Goal: Task Accomplishment & Management: Use online tool/utility

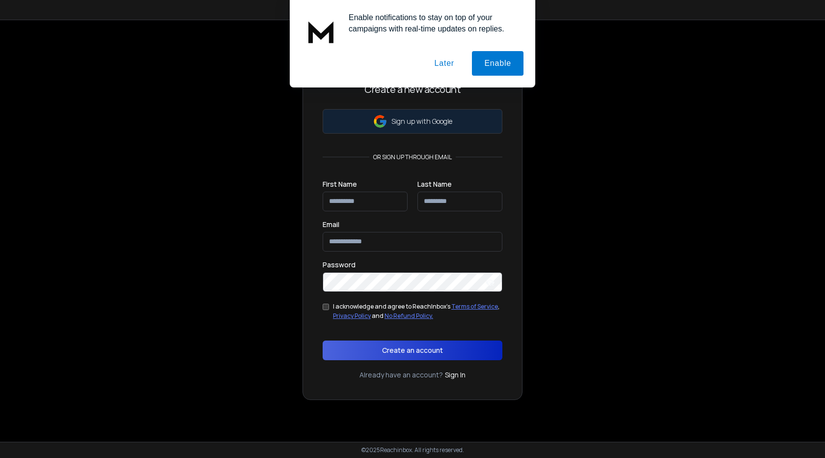
click at [444, 124] on p "Sign up with Google" at bounding box center [421, 121] width 61 height 10
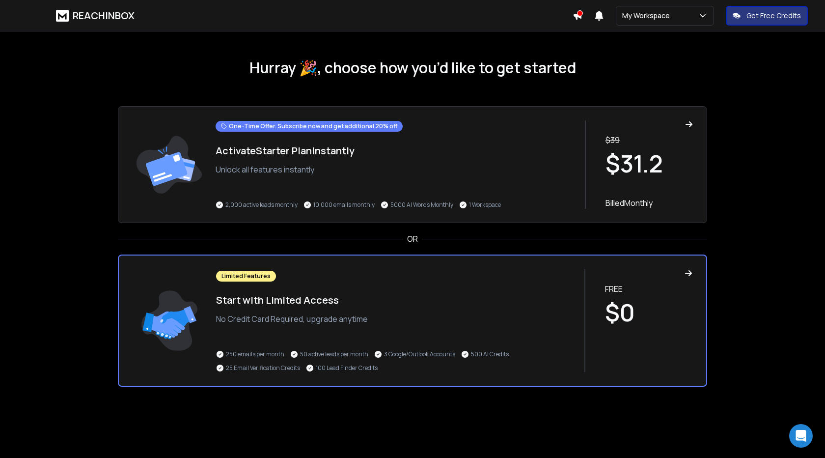
click at [469, 273] on div "Limited Features" at bounding box center [395, 275] width 358 height 12
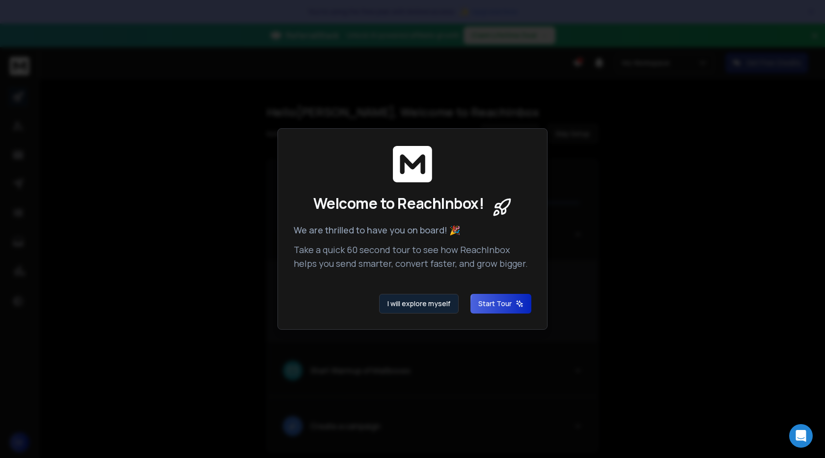
click at [434, 303] on button "I will explore myself" at bounding box center [419, 304] width 80 height 20
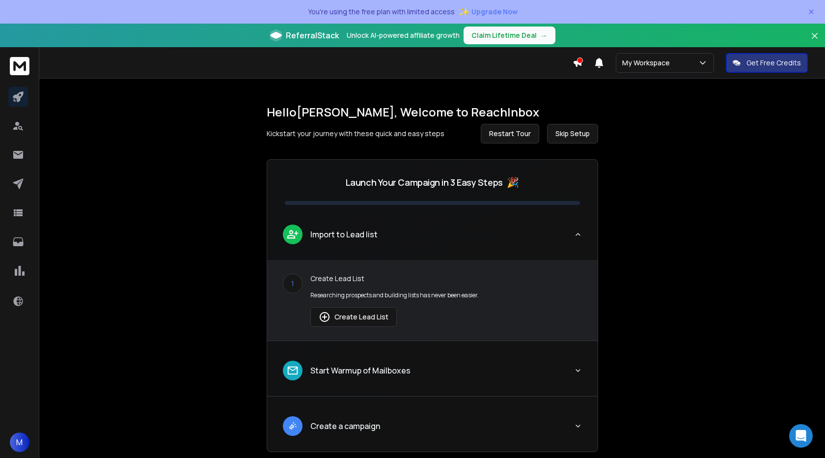
click at [525, 41] on button "Claim Lifetime Deal →" at bounding box center [510, 36] width 92 height 18
click at [658, 158] on div "Hello [PERSON_NAME] , Welcome to ReachInbox Kickstart your journey with these q…" at bounding box center [432, 277] width 754 height 379
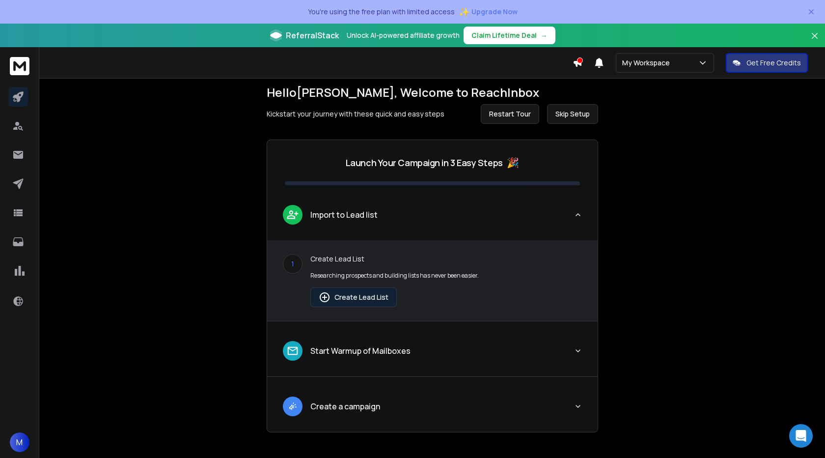
click at [374, 299] on button "Create Lead List" at bounding box center [353, 297] width 86 height 20
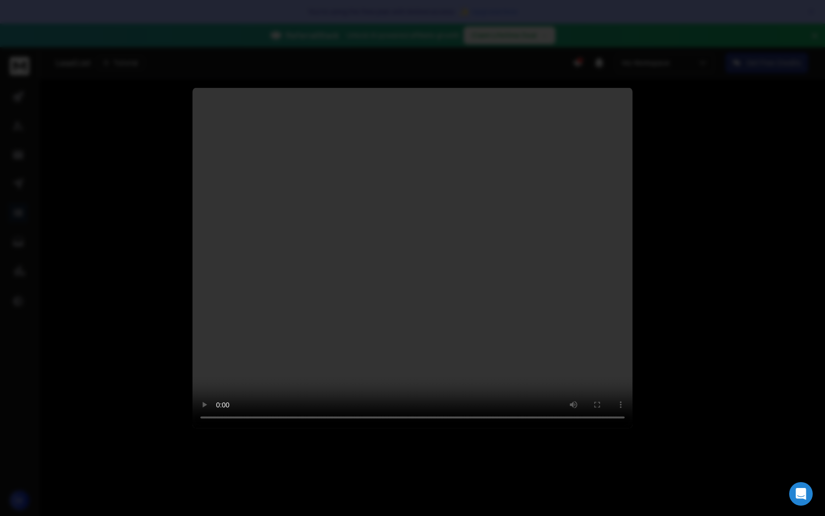
click at [529, 288] on video at bounding box center [412, 258] width 440 height 340
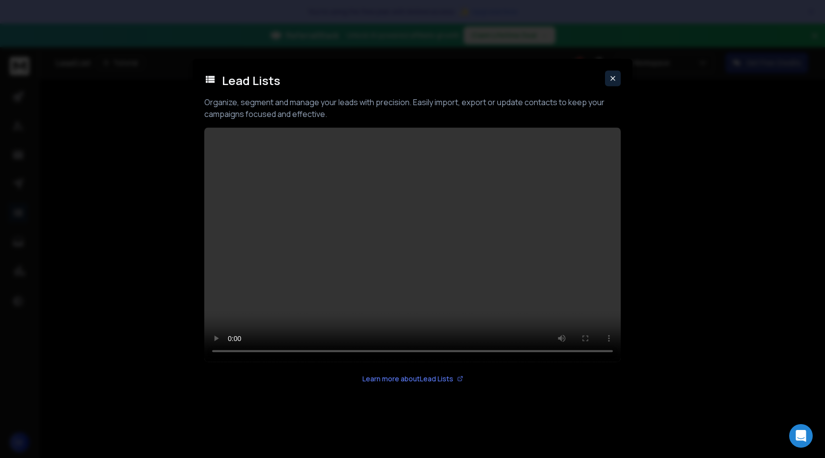
click at [613, 78] on icon at bounding box center [613, 79] width 4 height 4
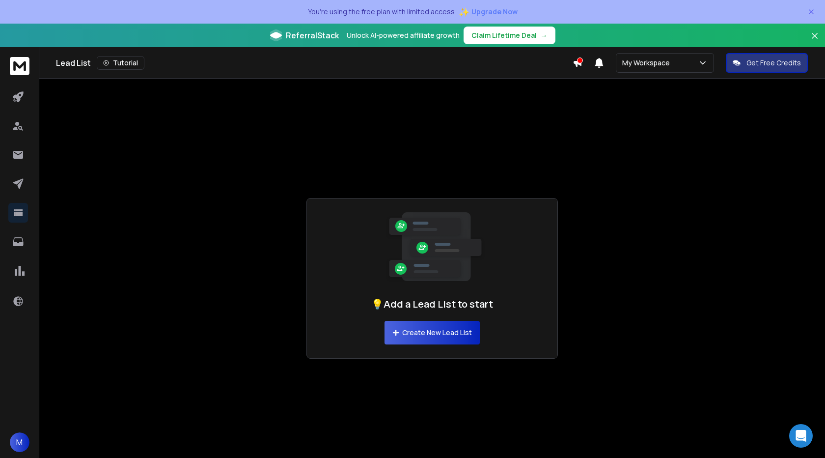
click at [613, 78] on div "Lead List Tutorial My Workspace Get Free Credits" at bounding box center [412, 62] width 825 height 31
click at [451, 323] on button "Create New Lead List" at bounding box center [431, 333] width 95 height 24
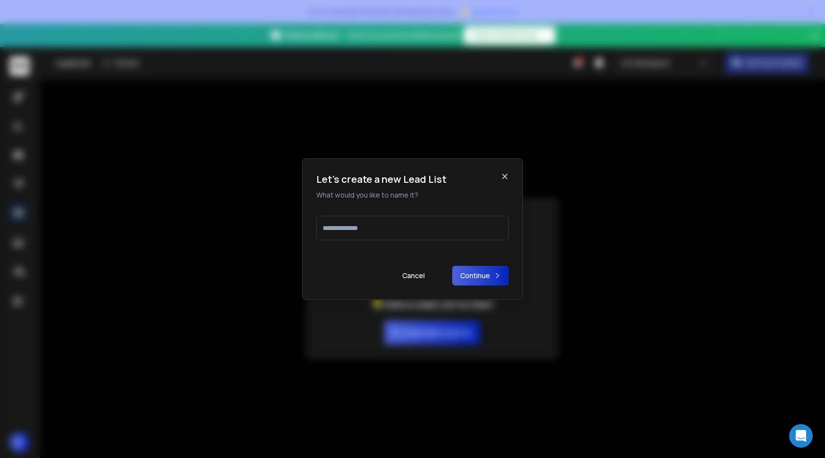
click at [438, 233] on input at bounding box center [412, 228] width 192 height 25
type input "**********"
click at [490, 280] on button "Continue" at bounding box center [480, 276] width 56 height 20
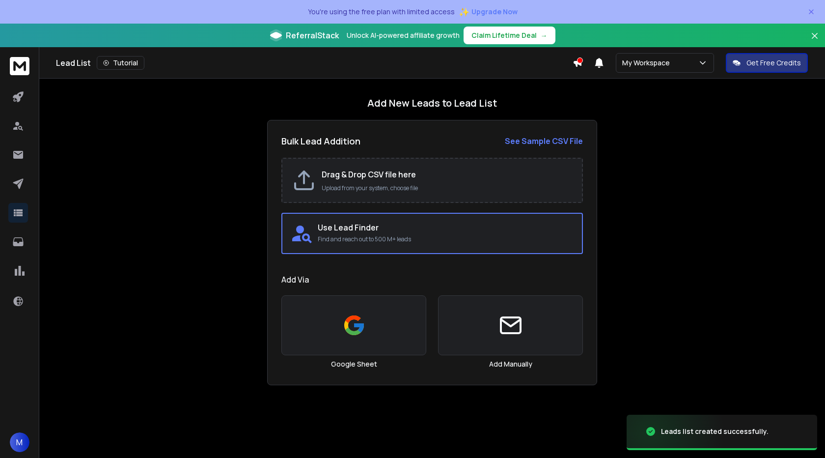
click at [429, 218] on div "Use Lead Finder Find and reach out to 500 M+ leads" at bounding box center [432, 233] width 302 height 41
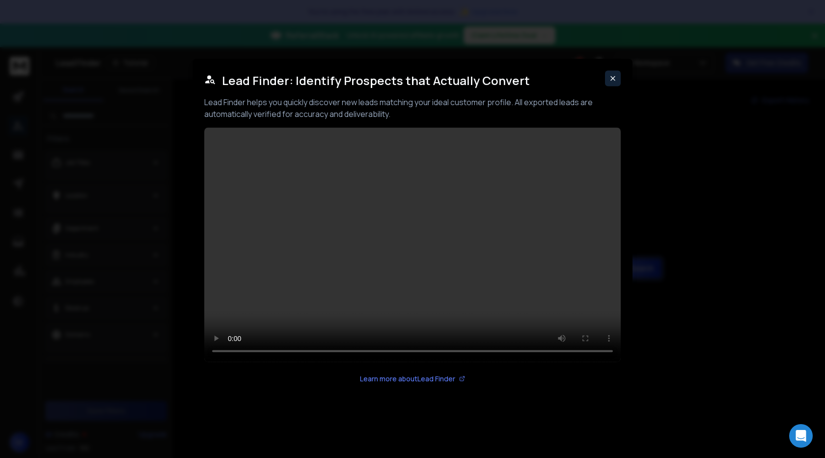
click at [608, 81] on button at bounding box center [613, 79] width 16 height 16
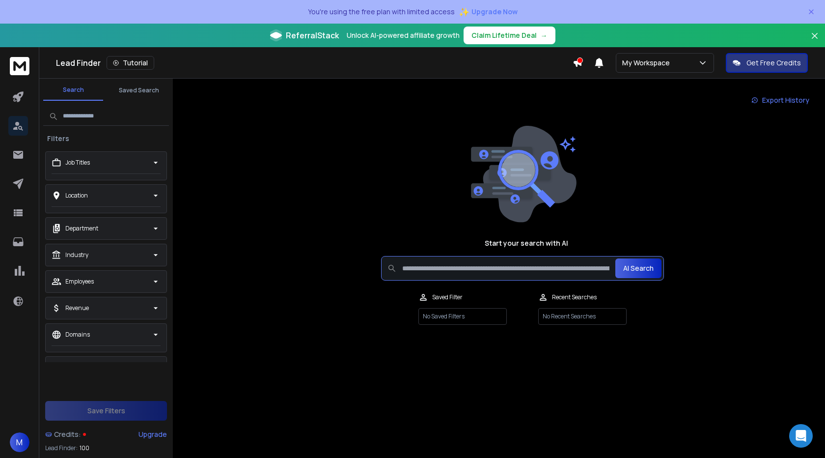
click at [116, 166] on div "Job Titles" at bounding box center [106, 163] width 109 height 10
click at [103, 183] on input at bounding box center [106, 177] width 109 height 20
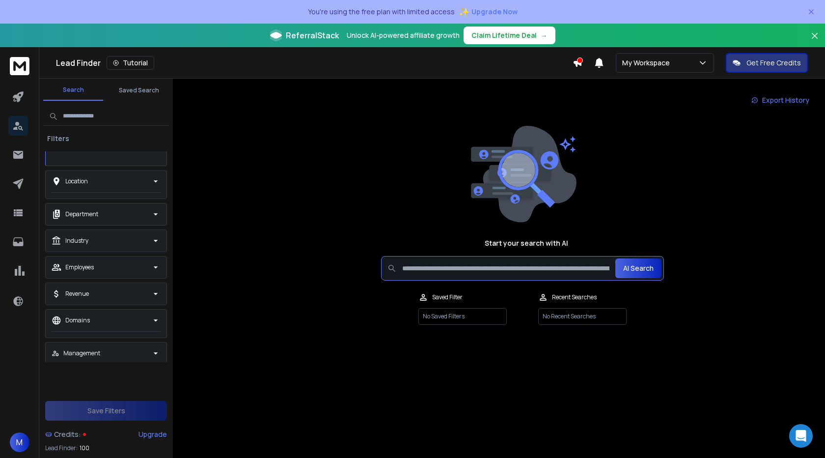
scroll to position [66, 0]
click at [120, 175] on div "Location" at bounding box center [106, 174] width 109 height 10
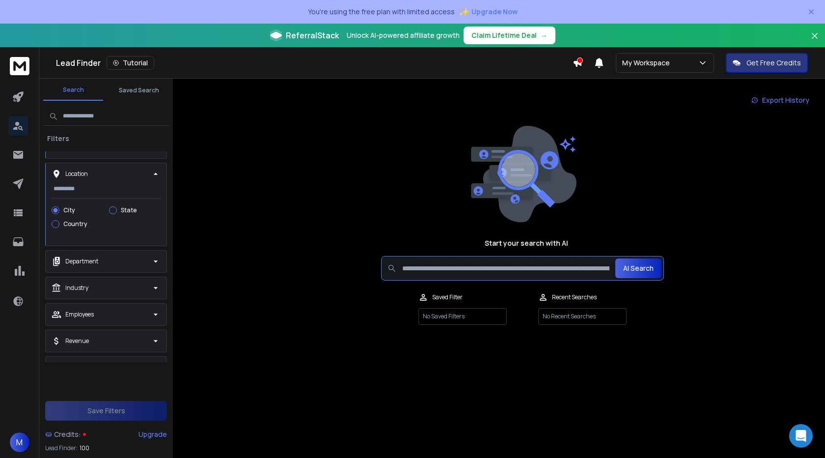
click at [106, 198] on div "Location [GEOGRAPHIC_DATA]" at bounding box center [106, 204] width 122 height 83
click at [106, 197] on input at bounding box center [106, 189] width 109 height 20
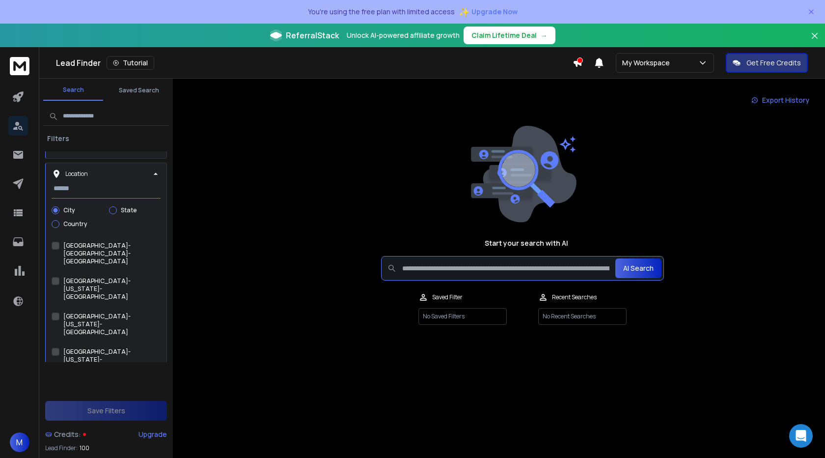
type input "******"
click at [96, 251] on div "[GEOGRAPHIC_DATA]-[GEOGRAPHIC_DATA]-[GEOGRAPHIC_DATA]" at bounding box center [106, 253] width 109 height 35
click at [56, 244] on button "[GEOGRAPHIC_DATA]-[GEOGRAPHIC_DATA]-[GEOGRAPHIC_DATA]" at bounding box center [56, 246] width 8 height 8
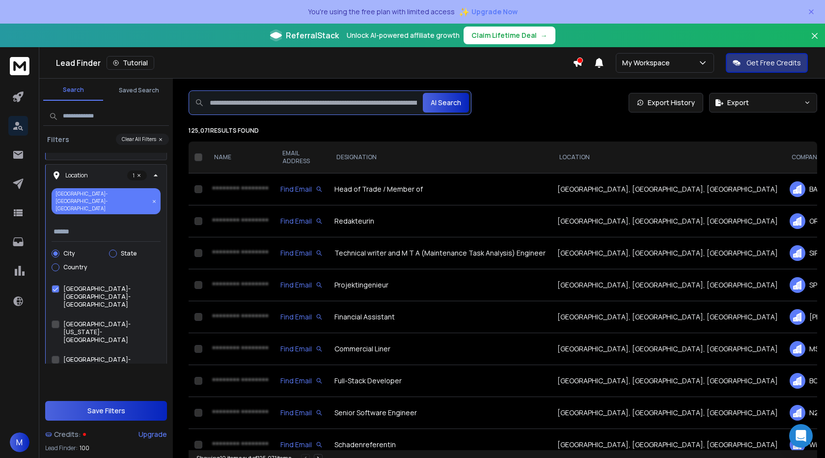
click at [156, 178] on icon at bounding box center [156, 175] width 10 height 10
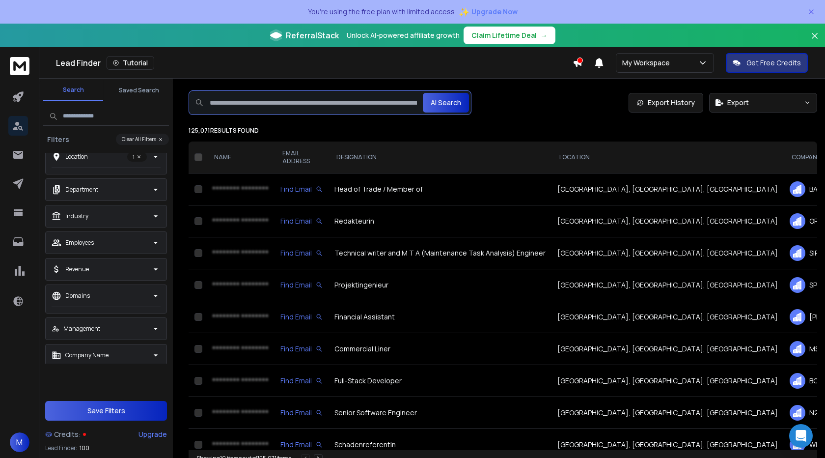
scroll to position [86, 0]
click at [115, 188] on div "Department" at bounding box center [106, 188] width 109 height 10
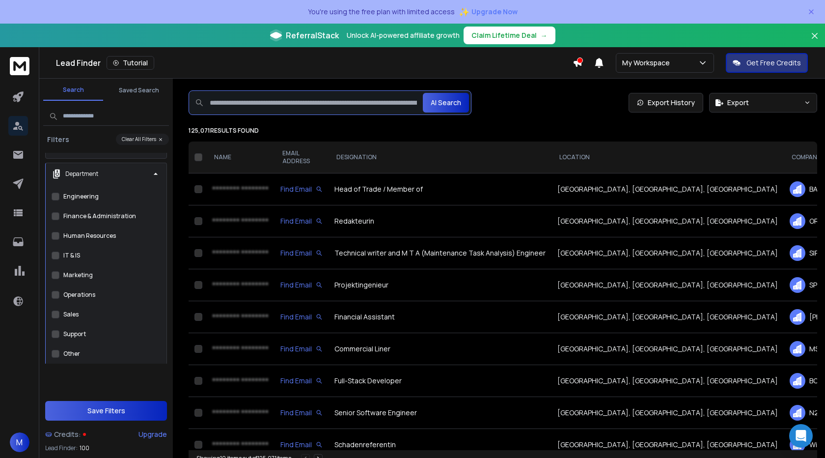
scroll to position [99, 0]
click at [118, 183] on div "Department Engineering Finance & Administration Human Resources IT & IS Marketi…" at bounding box center [106, 269] width 122 height 211
click at [129, 175] on div "Department" at bounding box center [106, 175] width 109 height 10
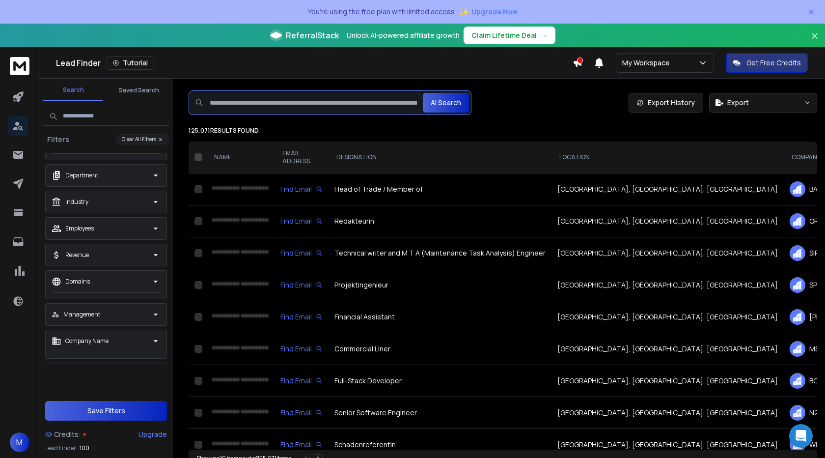
click at [124, 202] on div "Industry" at bounding box center [106, 202] width 109 height 10
click at [109, 336] on div "Company Location" at bounding box center [106, 348] width 122 height 29
click at [144, 342] on div "Company Location" at bounding box center [106, 346] width 109 height 10
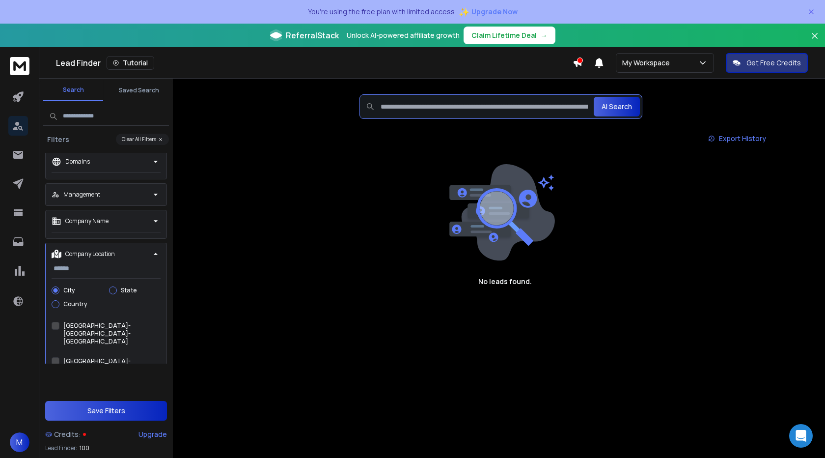
scroll to position [636, 0]
type input "******"
click at [104, 320] on label "[GEOGRAPHIC_DATA]-[GEOGRAPHIC_DATA]-[GEOGRAPHIC_DATA]" at bounding box center [111, 329] width 97 height 24
click at [59, 320] on button "[GEOGRAPHIC_DATA]-[GEOGRAPHIC_DATA]-[GEOGRAPHIC_DATA]" at bounding box center [56, 321] width 8 height 8
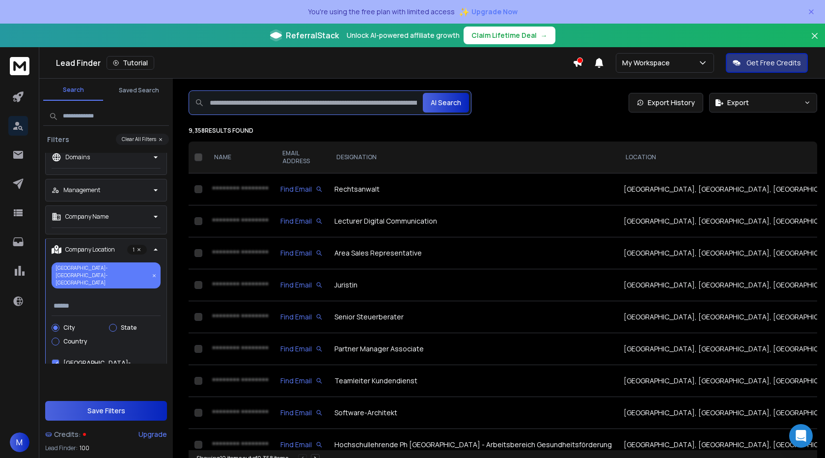
click at [147, 253] on div "1" at bounding box center [143, 250] width 33 height 10
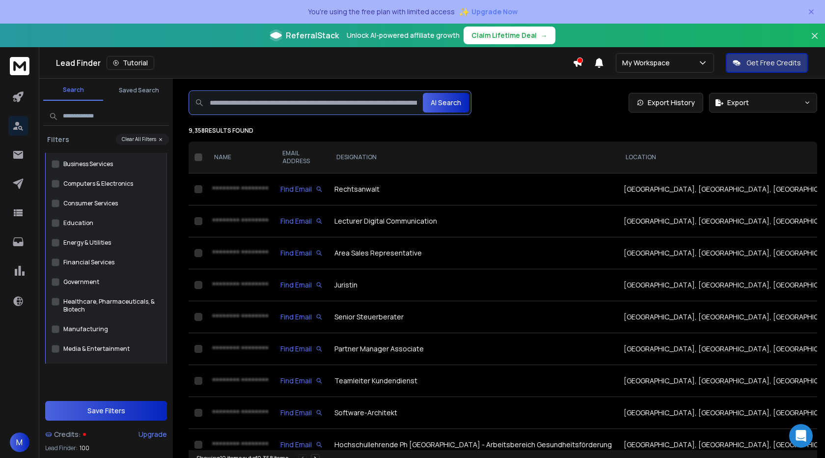
scroll to position [0, 0]
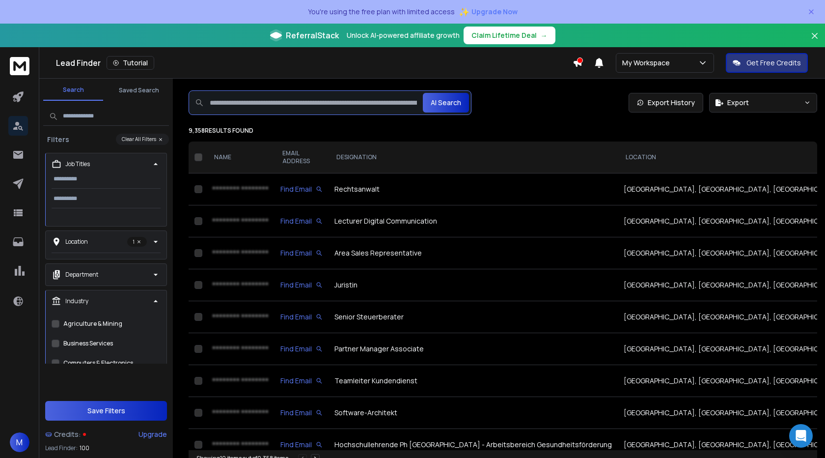
click at [95, 305] on div "Industry" at bounding box center [106, 301] width 109 height 10
click at [111, 277] on div "Department" at bounding box center [106, 275] width 109 height 10
click at [116, 176] on input at bounding box center [106, 179] width 109 height 20
type input "**********"
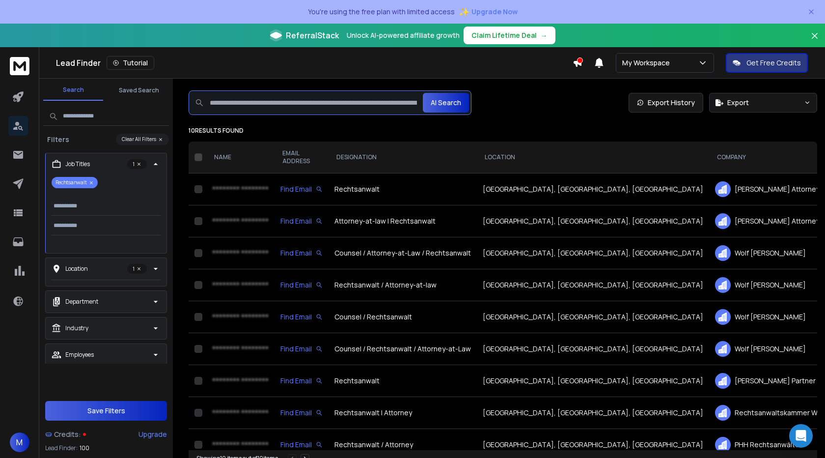
click at [482, 122] on div "AI Search Export History Export 10 results found NAME EMAIL ADDRESS DESIGNATION…" at bounding box center [503, 298] width 629 height 417
click at [384, 107] on textarea at bounding box center [313, 103] width 207 height 20
click at [776, 102] on div "Export" at bounding box center [757, 103] width 84 height 10
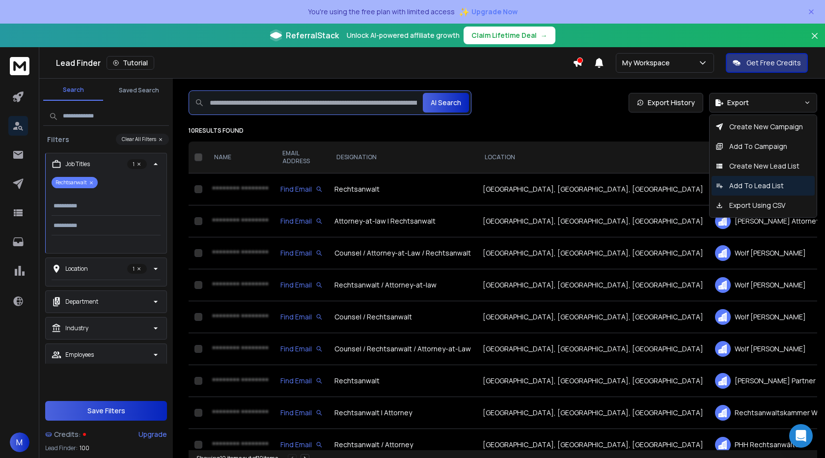
click at [739, 184] on p "Add To Lead List" at bounding box center [756, 186] width 58 height 14
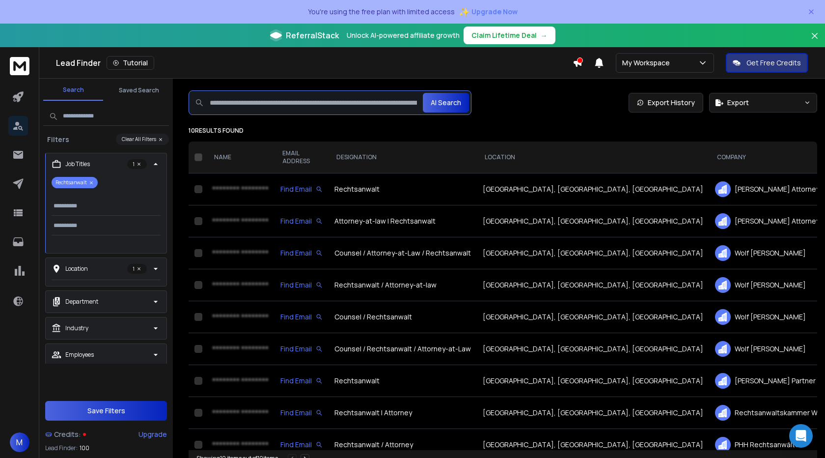
click at [106, 405] on button "Save Filters" at bounding box center [106, 411] width 122 height 20
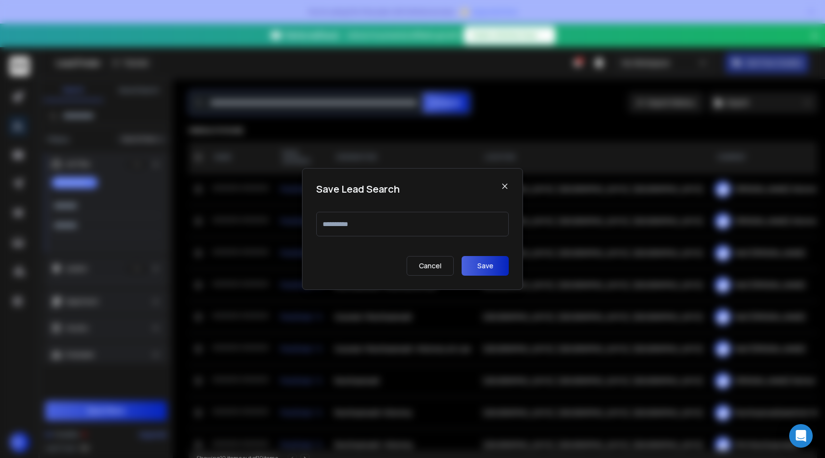
click at [388, 217] on input at bounding box center [412, 224] width 192 height 25
type input "*"
type input "**********"
click at [479, 263] on button "Save" at bounding box center [485, 266] width 47 height 20
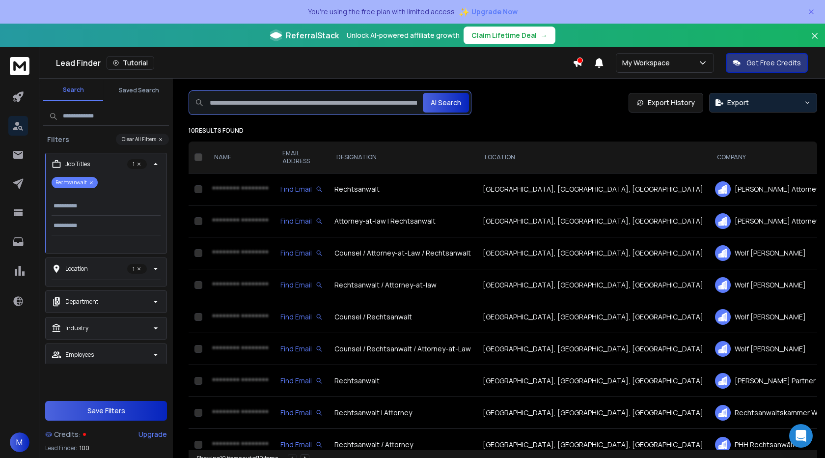
click at [749, 100] on div "Export" at bounding box center [757, 103] width 84 height 10
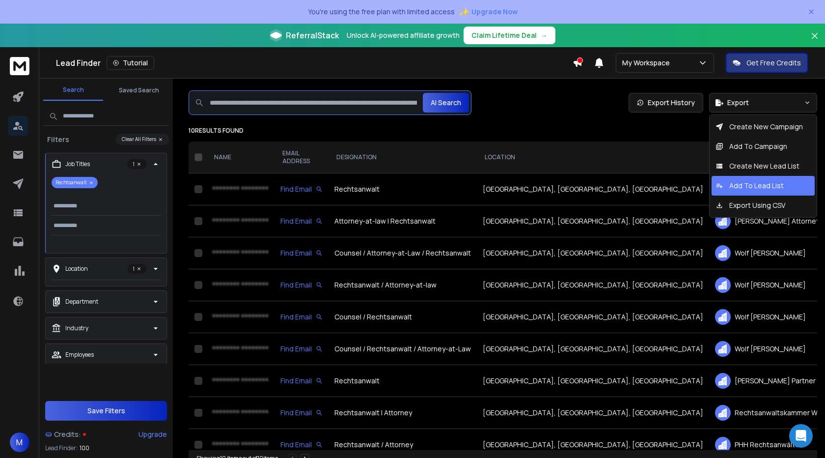
click at [724, 180] on div "Add To Lead List" at bounding box center [750, 186] width 70 height 14
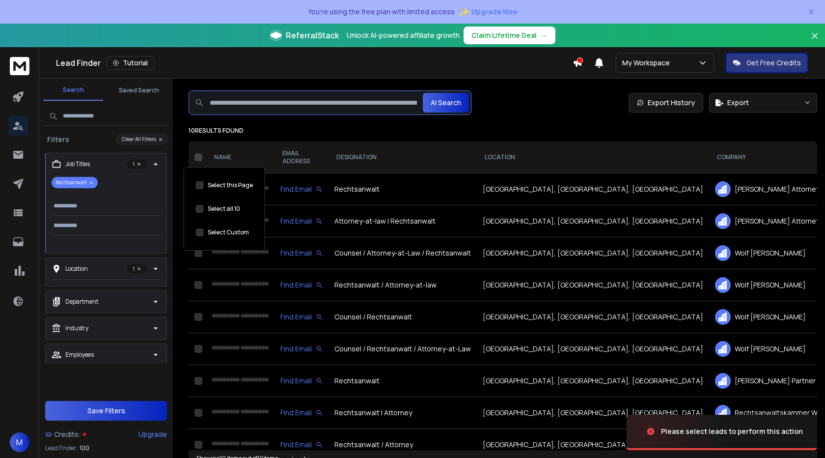
click at [197, 159] on button "Select this Page" at bounding box center [198, 157] width 8 height 8
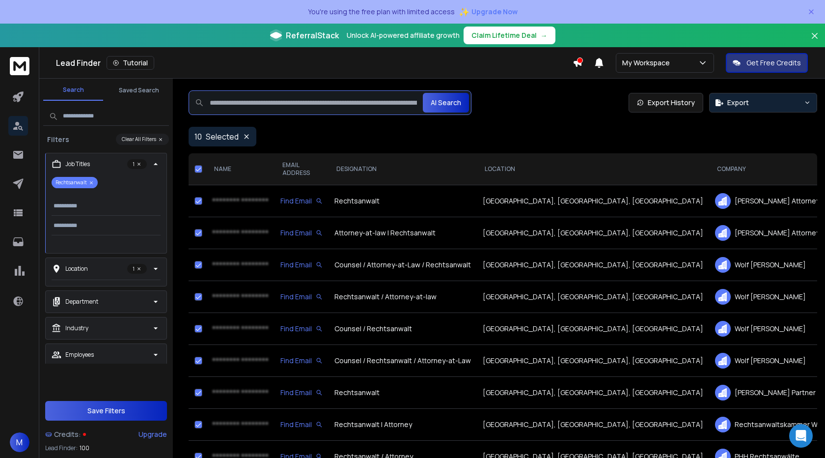
click at [730, 100] on span "Export" at bounding box center [738, 103] width 22 height 10
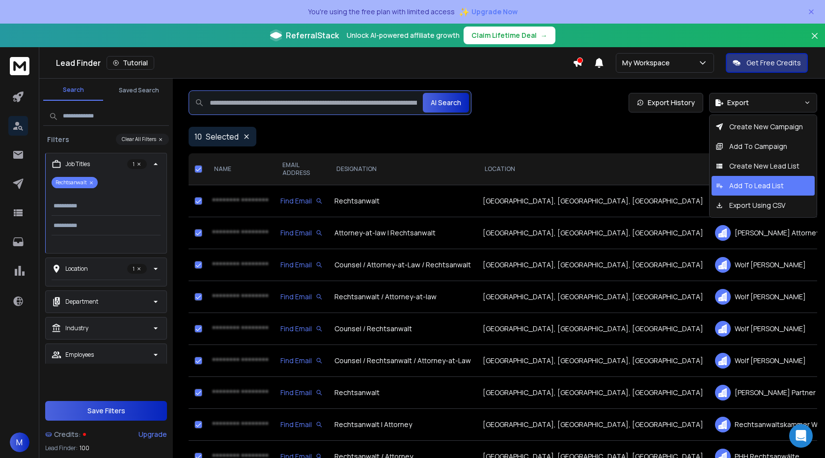
click at [732, 183] on p "Add To Lead List" at bounding box center [756, 186] width 58 height 14
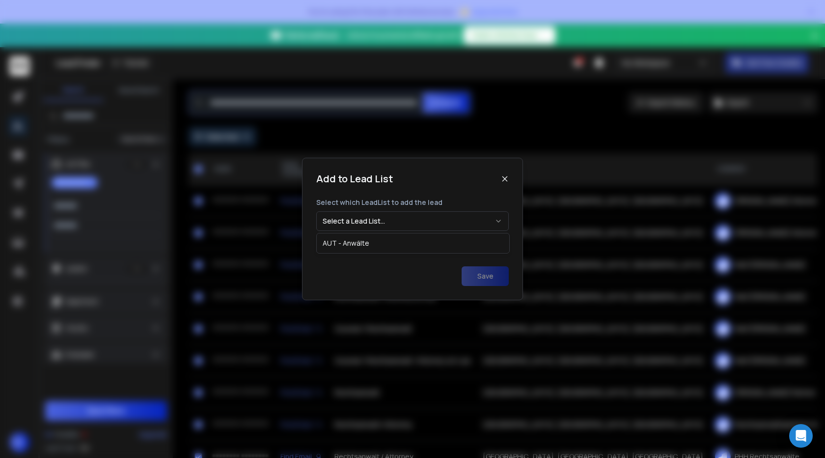
click at [455, 218] on button "Select a Lead List..." at bounding box center [412, 221] width 192 height 20
click at [480, 280] on button "Save" at bounding box center [485, 276] width 47 height 20
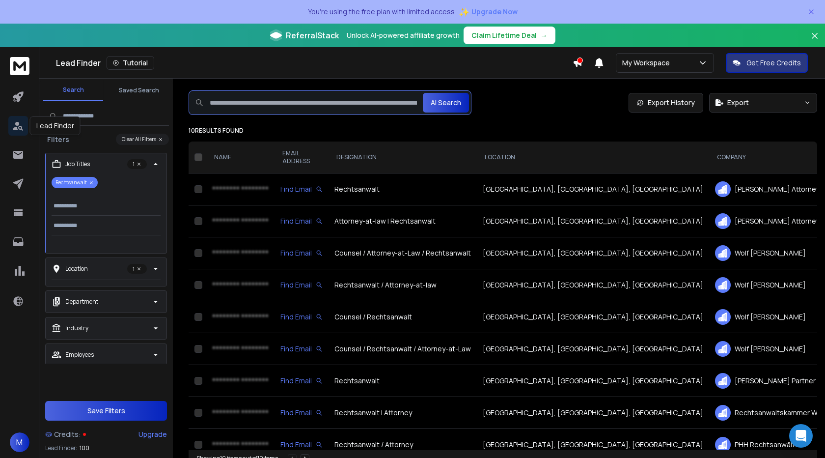
click at [23, 126] on icon at bounding box center [18, 126] width 12 height 12
click at [21, 98] on icon at bounding box center [18, 97] width 12 height 12
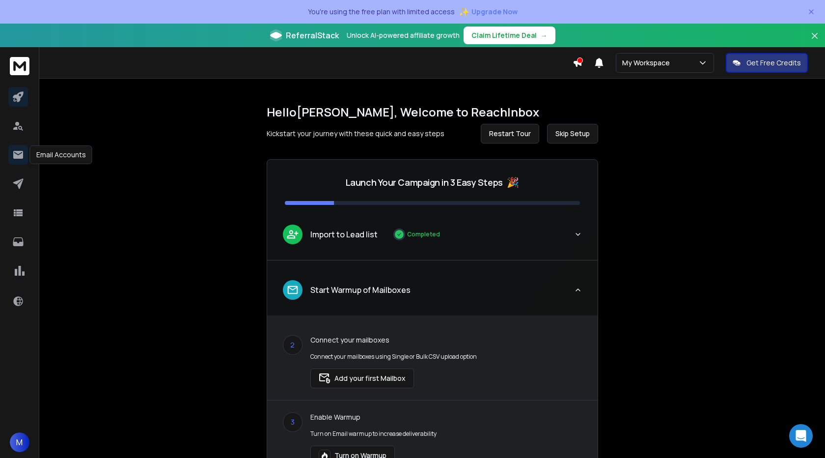
click at [20, 148] on link at bounding box center [18, 155] width 20 height 20
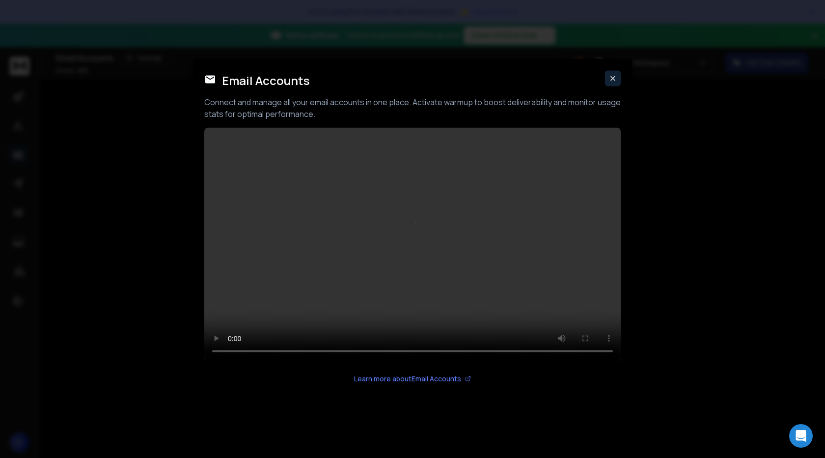
click at [616, 83] on button at bounding box center [613, 79] width 16 height 16
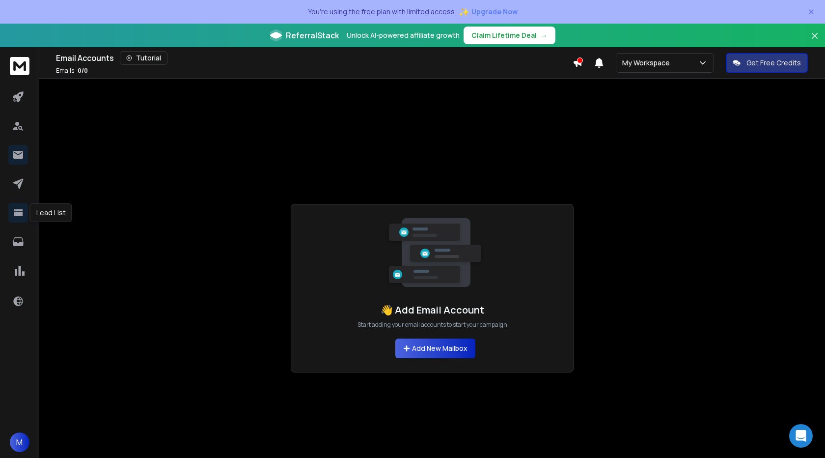
click at [15, 208] on icon at bounding box center [18, 213] width 12 height 12
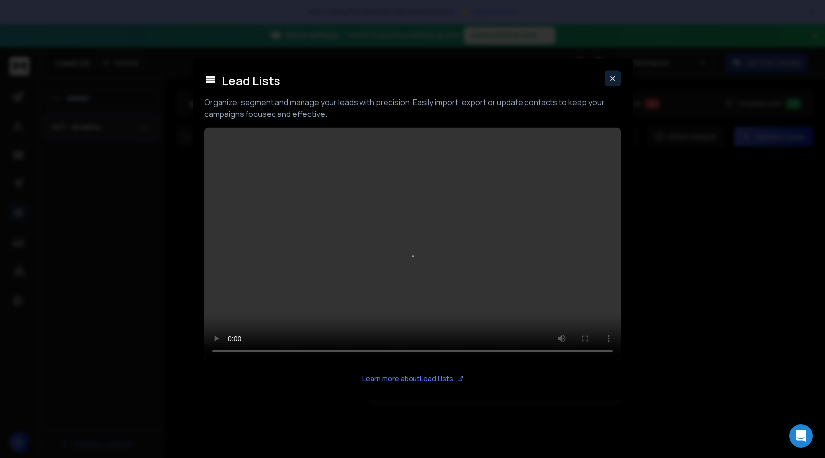
click at [615, 79] on icon at bounding box center [613, 79] width 8 height 8
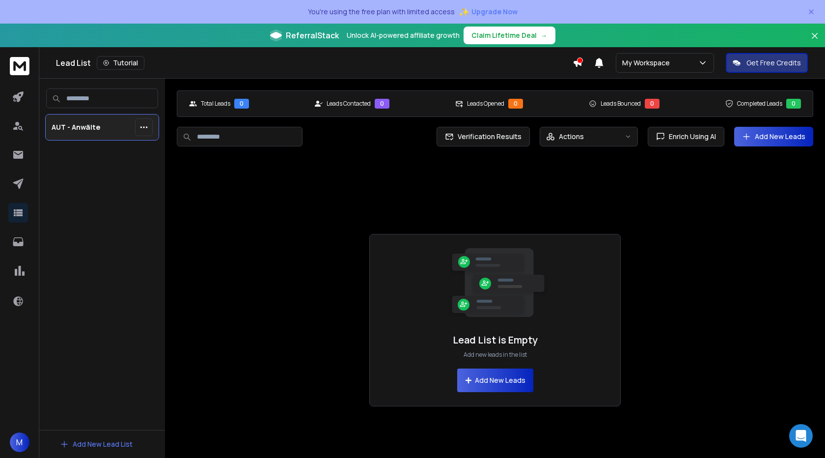
click at [89, 130] on p "AUT - Anwälte" at bounding box center [76, 127] width 49 height 10
click at [17, 127] on icon at bounding box center [18, 126] width 12 height 12
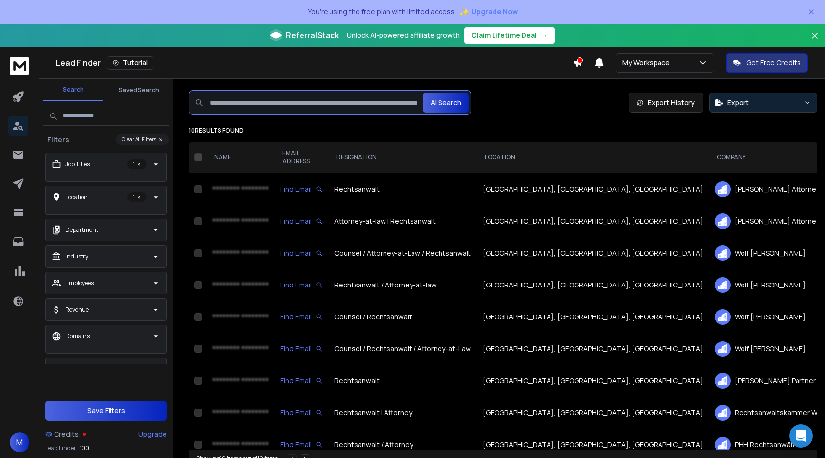
click at [743, 104] on span "Export" at bounding box center [738, 103] width 22 height 10
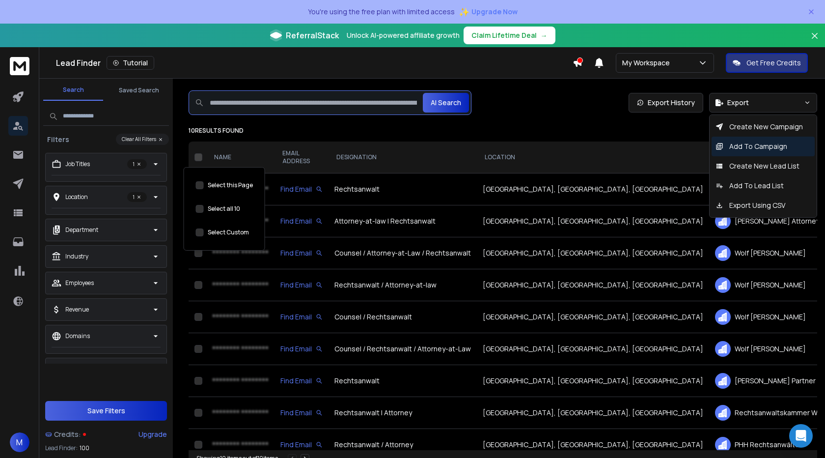
click at [203, 156] on div at bounding box center [200, 157] width 12 height 8
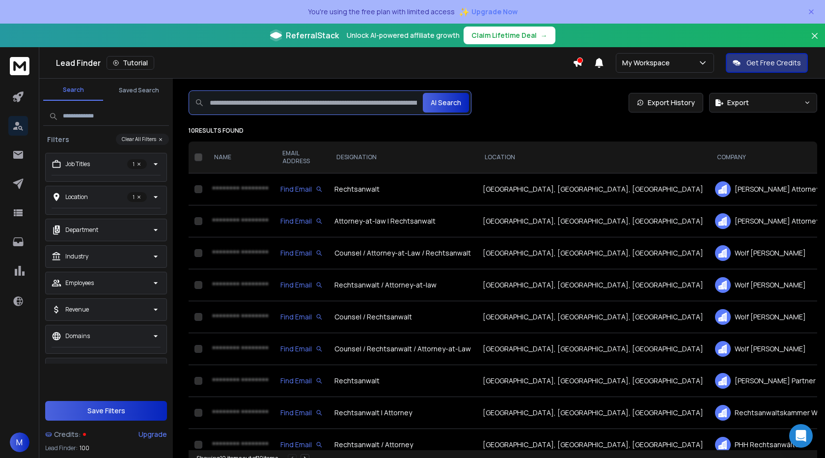
click at [329, 104] on textarea at bounding box center [313, 103] width 207 height 20
type textarea "**********"
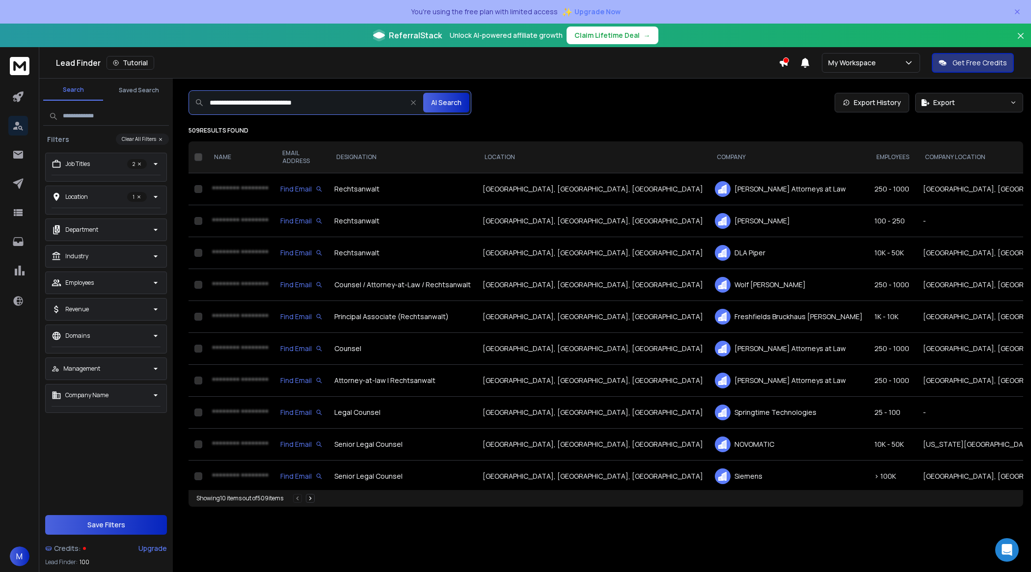
click at [129, 104] on div "Filters Clear All Filters Job Titles 2 Location 1 Department Industry Employees…" at bounding box center [106, 265] width 134 height 322
click at [132, 98] on button "Saved Search" at bounding box center [139, 91] width 60 height 20
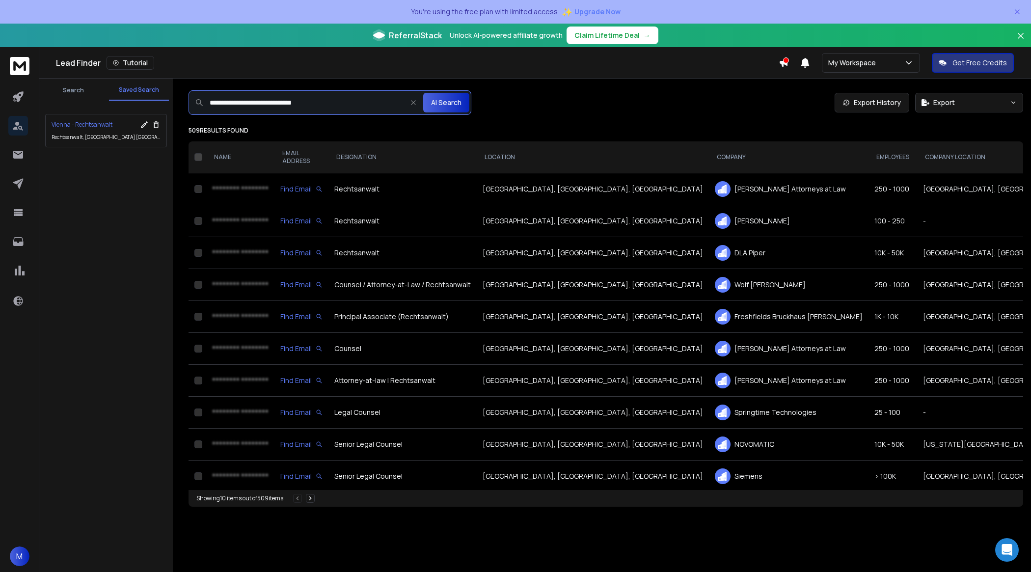
click at [102, 128] on p "Vienna - Rechtsanwalt" at bounding box center [82, 125] width 61 height 8
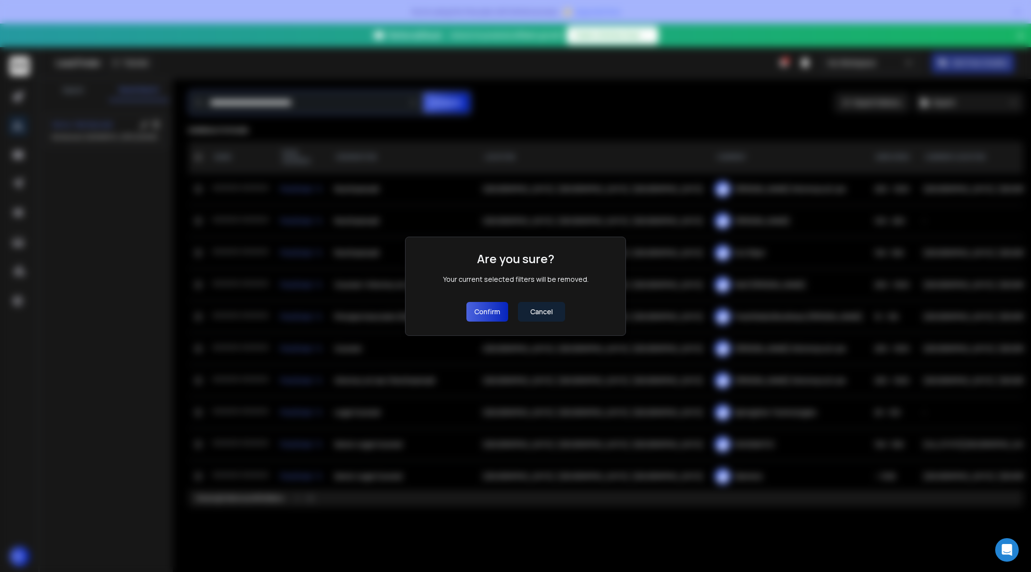
click at [476, 312] on button "Confirm" at bounding box center [487, 312] width 42 height 20
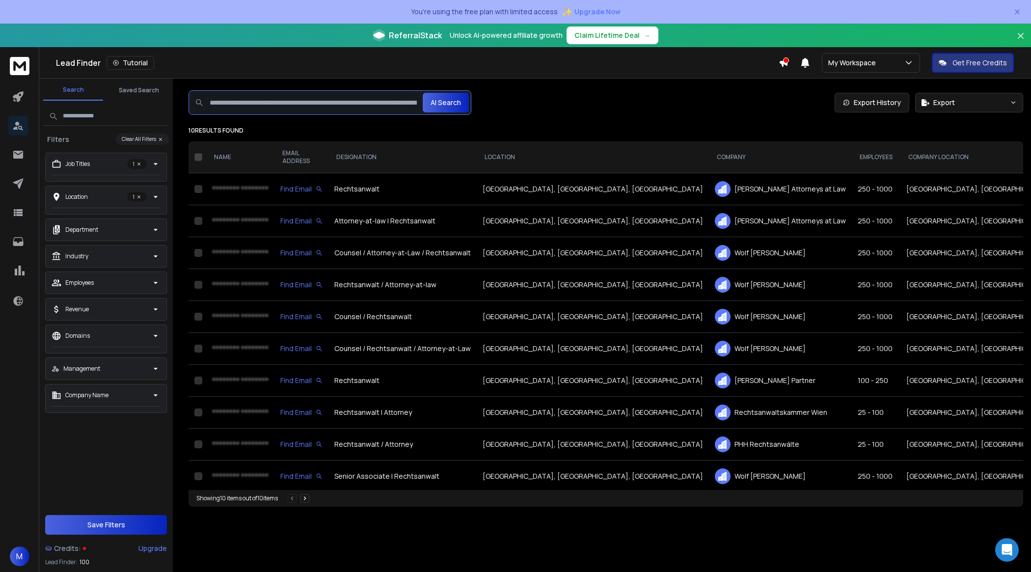
click at [307, 457] on icon at bounding box center [305, 498] width 8 height 8
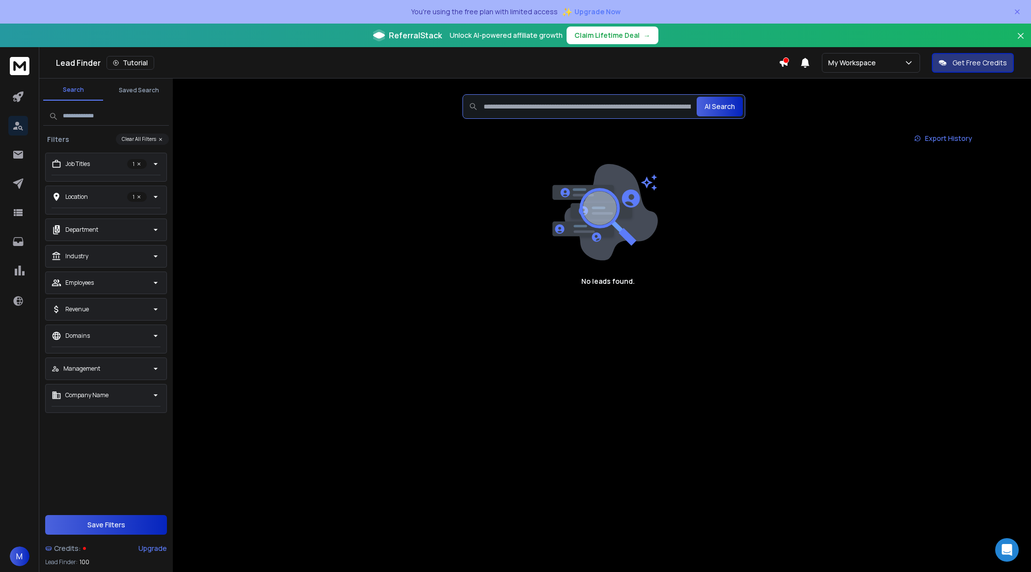
click at [109, 165] on div "Job Titles 1" at bounding box center [106, 164] width 109 height 10
click at [149, 92] on button "Saved Search" at bounding box center [139, 91] width 60 height 20
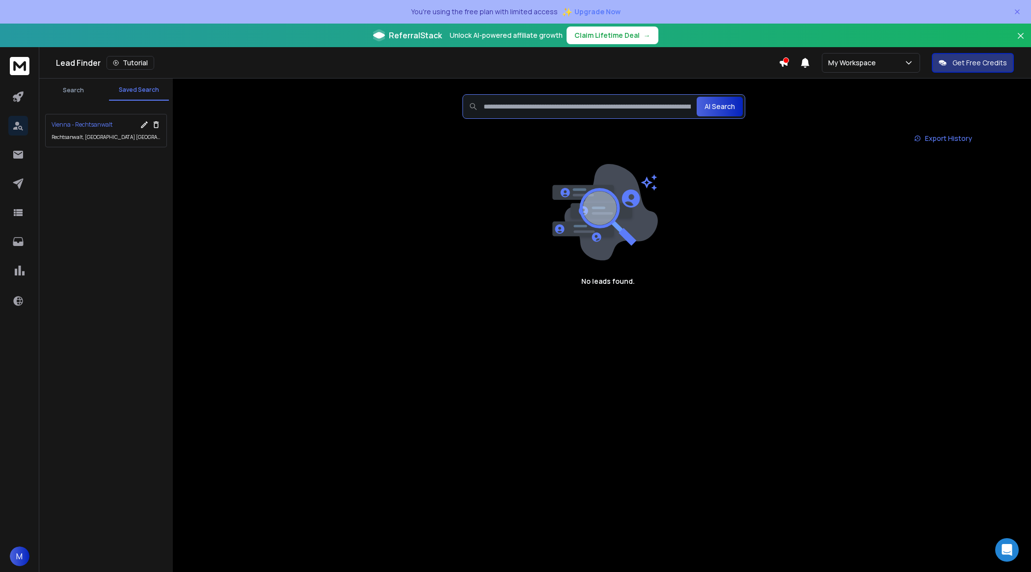
click at [114, 130] on button "Vienna - Rechtsanwalt Rechtsanwalt, [GEOGRAPHIC_DATA] [GEOGRAPHIC_DATA], [GEOGR…" at bounding box center [106, 130] width 122 height 33
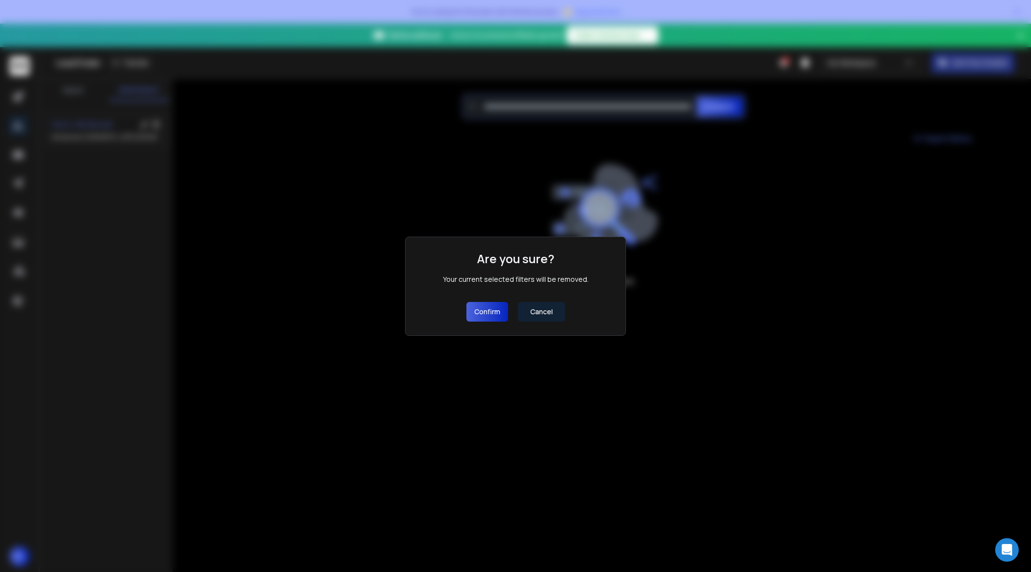
click at [470, 308] on button "Confirm" at bounding box center [487, 312] width 42 height 20
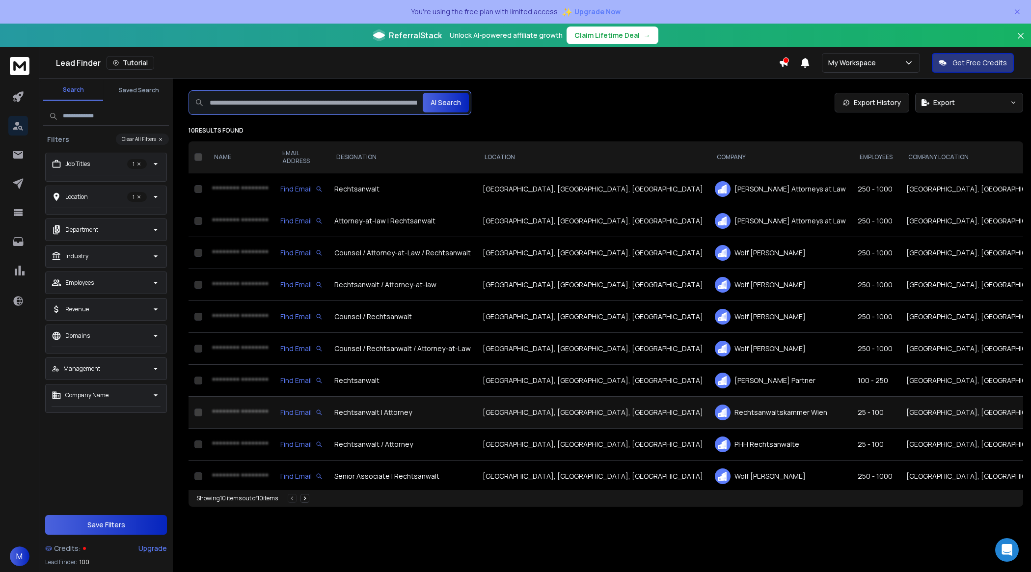
click at [323, 415] on div "Find Email" at bounding box center [301, 413] width 42 height 10
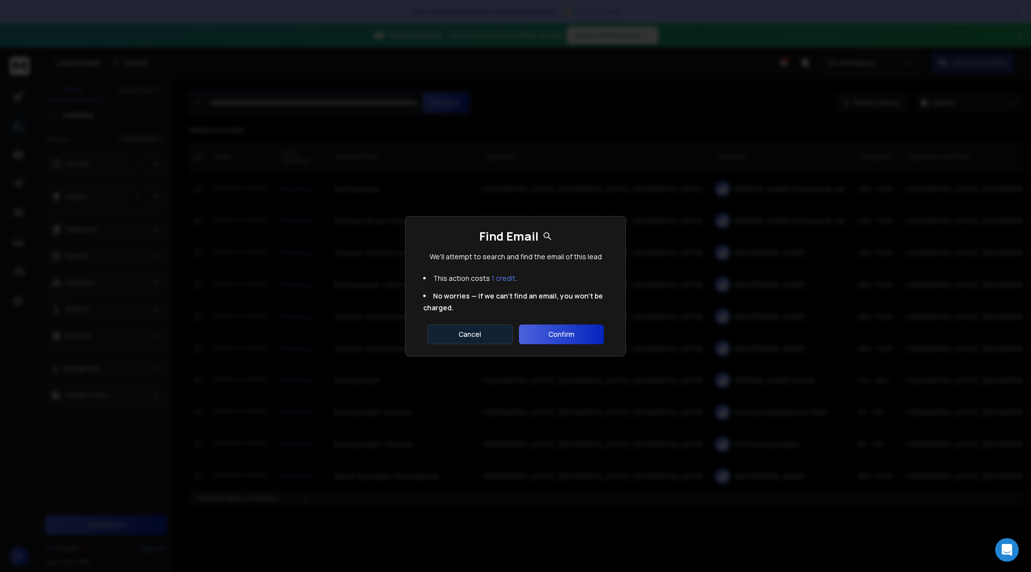
click at [499, 334] on button "Cancel" at bounding box center [470, 335] width 86 height 20
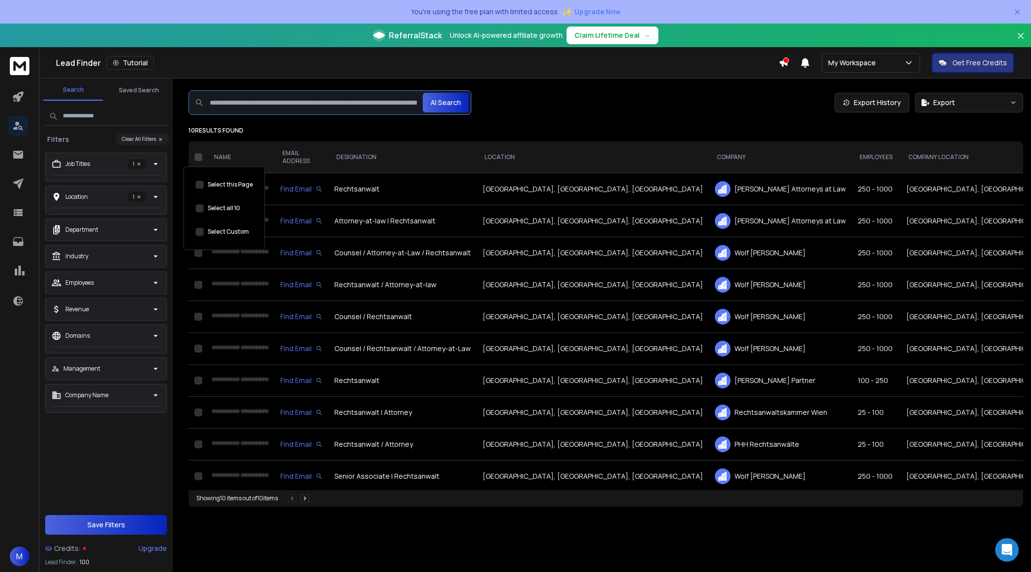
click at [199, 156] on button "Select this Page" at bounding box center [198, 157] width 8 height 8
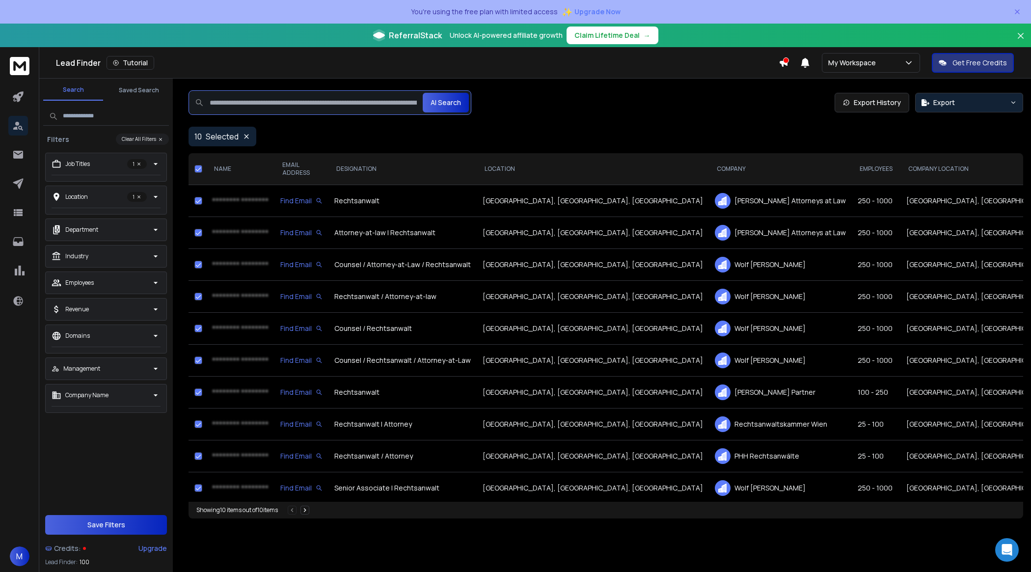
click at [824, 107] on button "Export" at bounding box center [969, 103] width 108 height 20
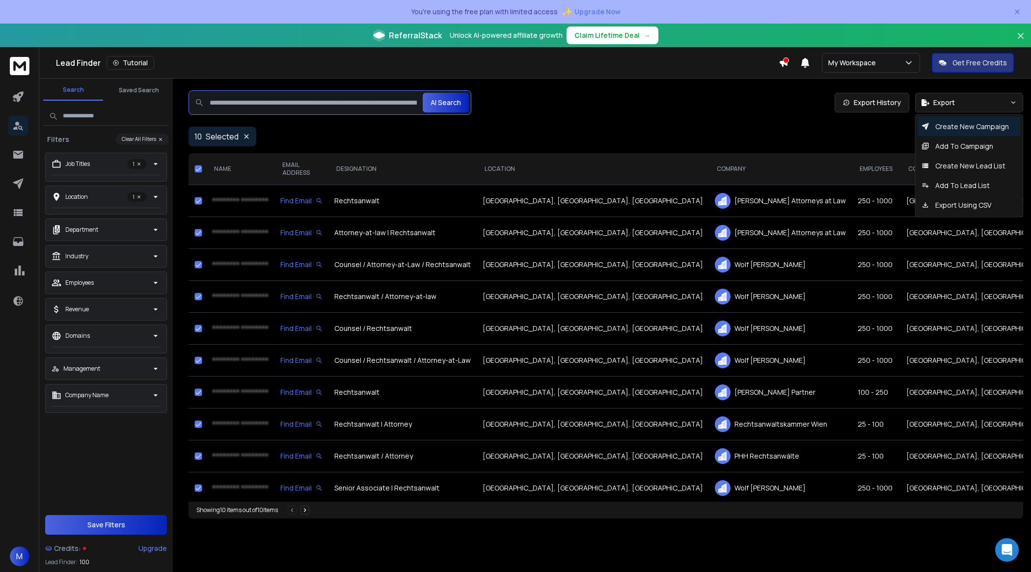
click at [824, 127] on p "Create New Campaign" at bounding box center [972, 127] width 78 height 14
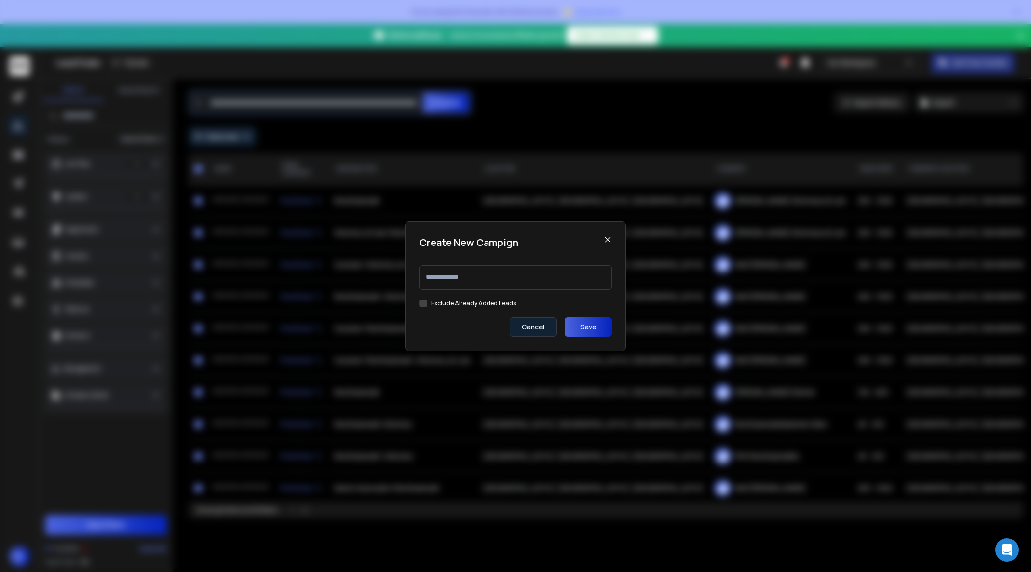
click at [523, 328] on button "Cancel" at bounding box center [533, 327] width 47 height 20
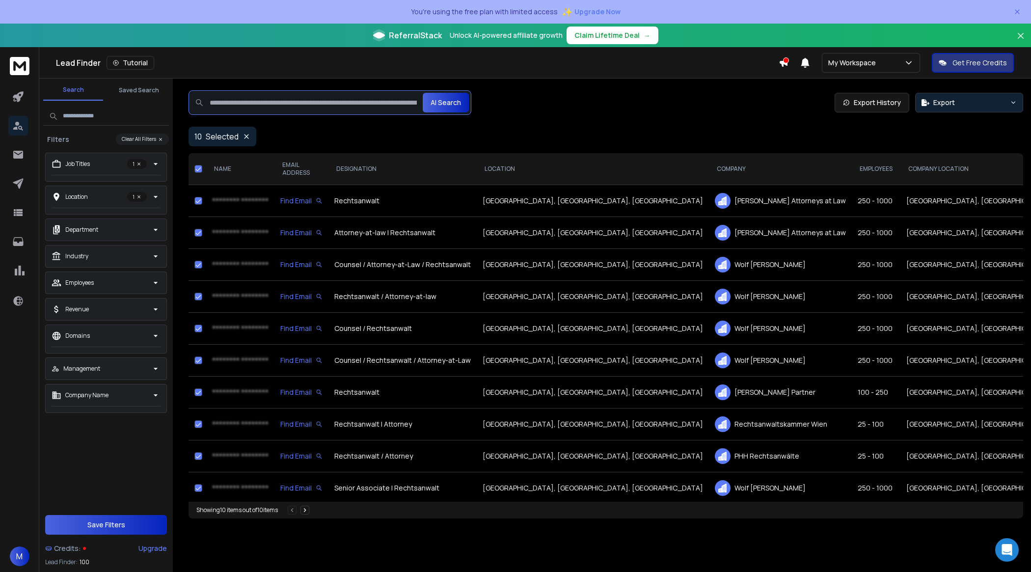
click at [824, 107] on button "Export" at bounding box center [969, 103] width 108 height 20
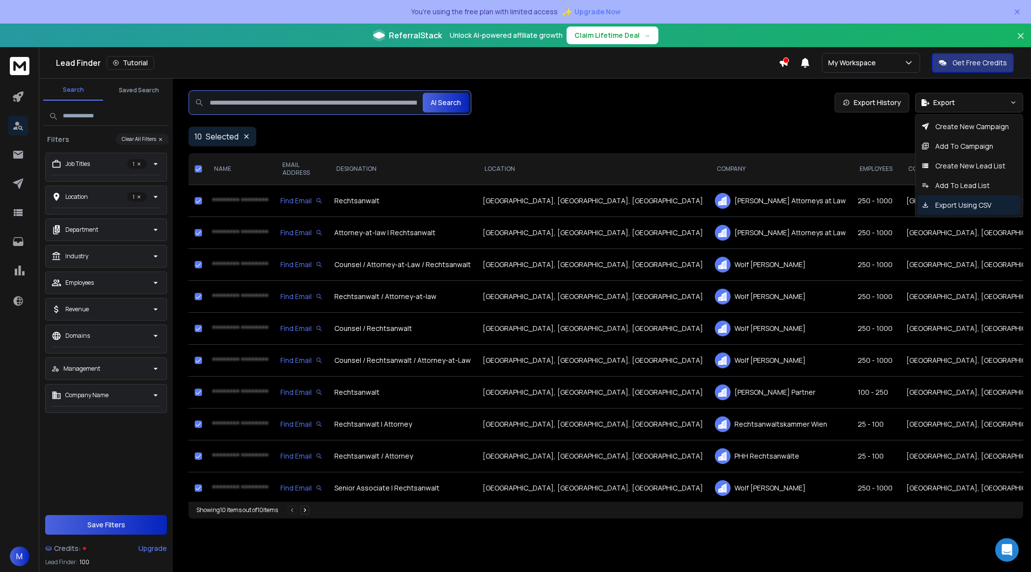
click at [824, 201] on p "Export Using CSV" at bounding box center [963, 205] width 60 height 14
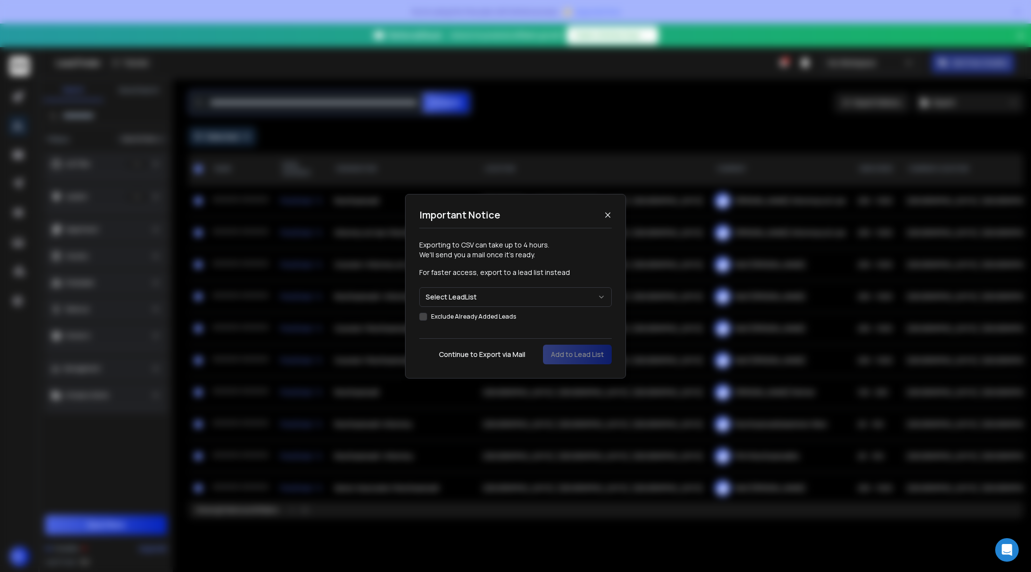
click at [549, 302] on button "Select LeadList" at bounding box center [515, 297] width 192 height 20
click at [553, 292] on button "Select LeadList" at bounding box center [515, 297] width 192 height 20
click at [577, 359] on button "Add to Lead List" at bounding box center [577, 355] width 69 height 20
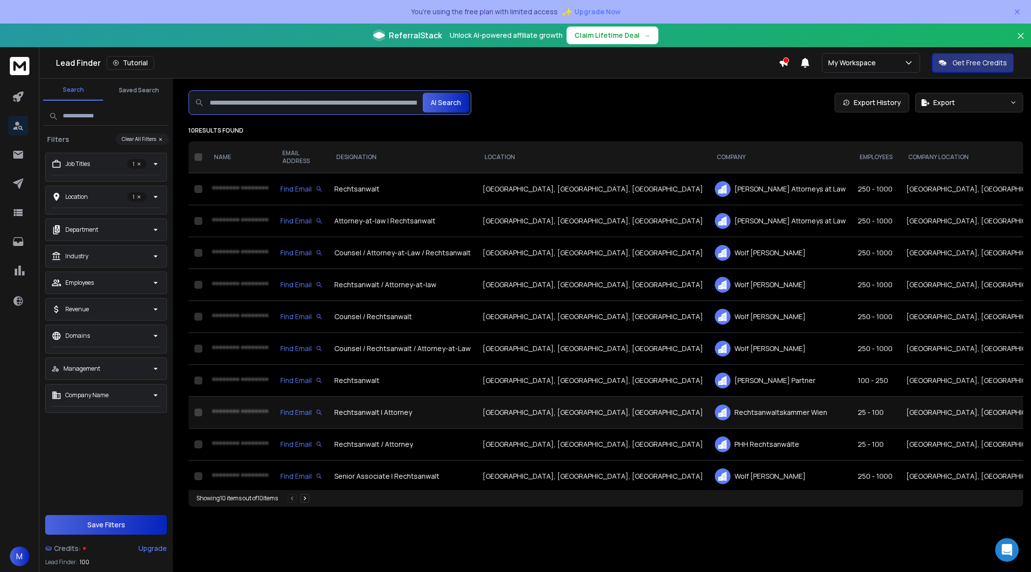
click at [323, 410] on div "Find Email" at bounding box center [301, 413] width 42 height 10
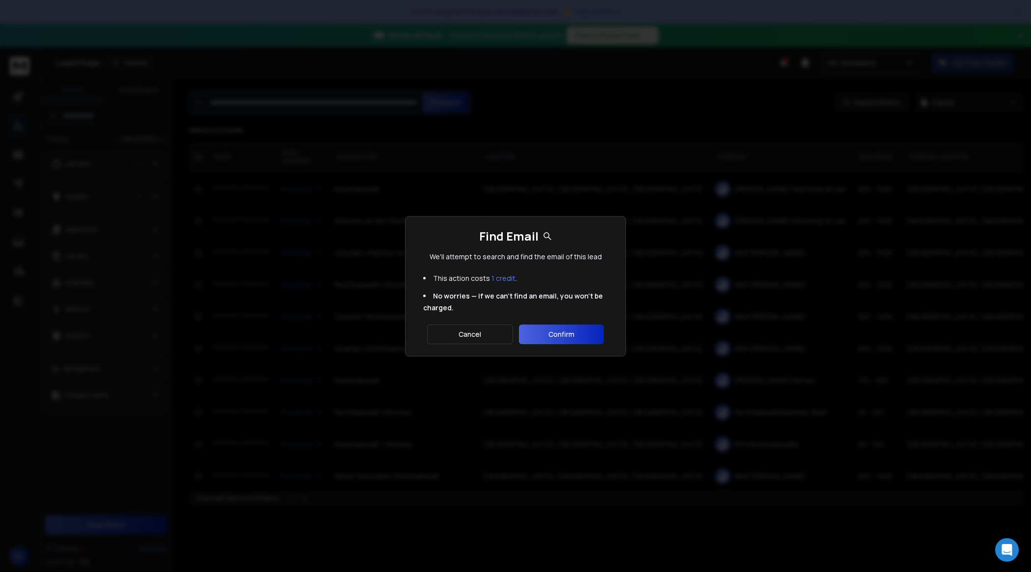
click at [568, 332] on button "Confirm" at bounding box center [561, 335] width 85 height 20
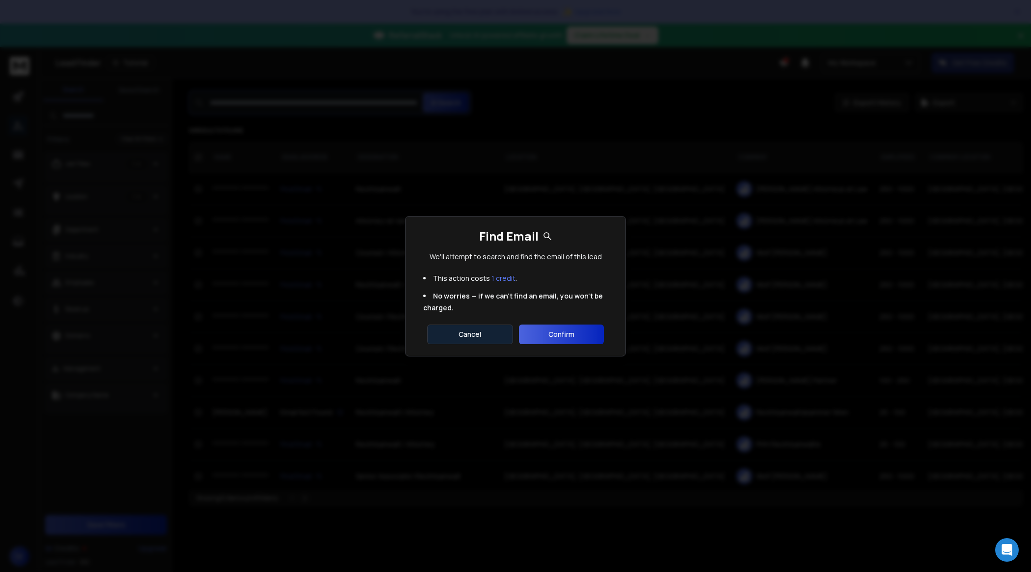
click at [493, 331] on button "Cancel" at bounding box center [470, 335] width 86 height 20
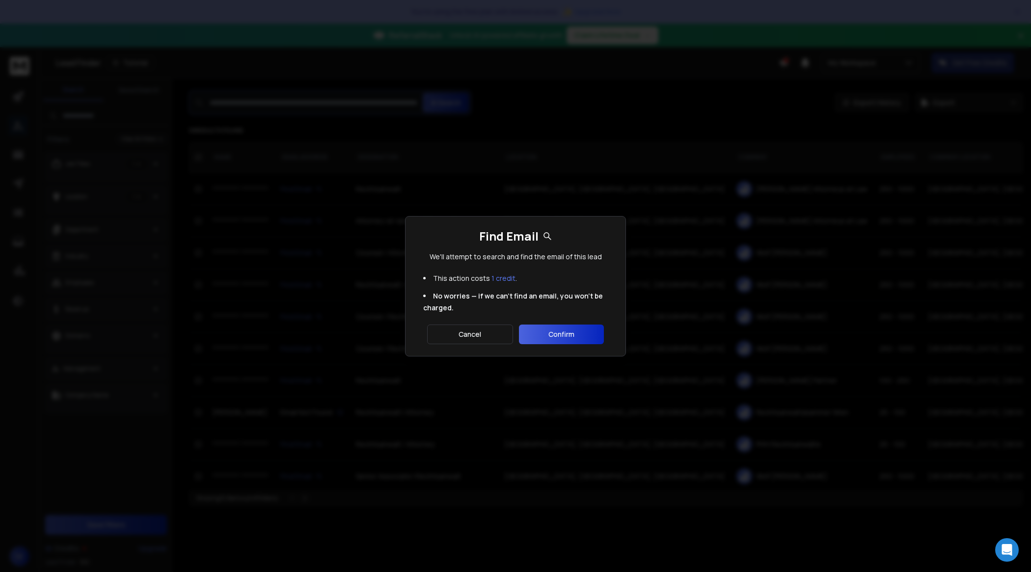
click at [538, 335] on button "Confirm" at bounding box center [561, 335] width 85 height 20
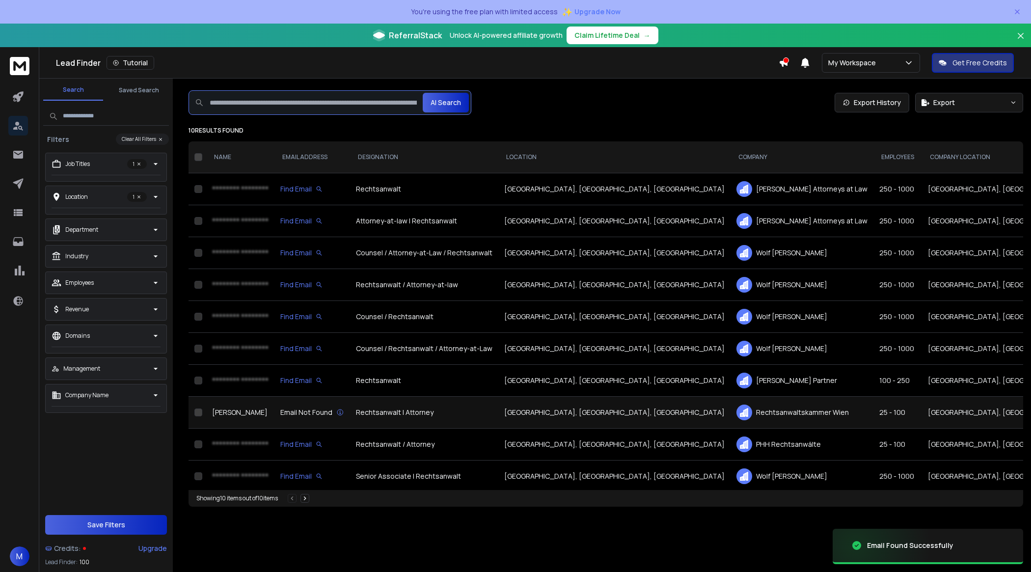
copy span "[DOMAIN_NAME][URL][PERSON_NAME]"
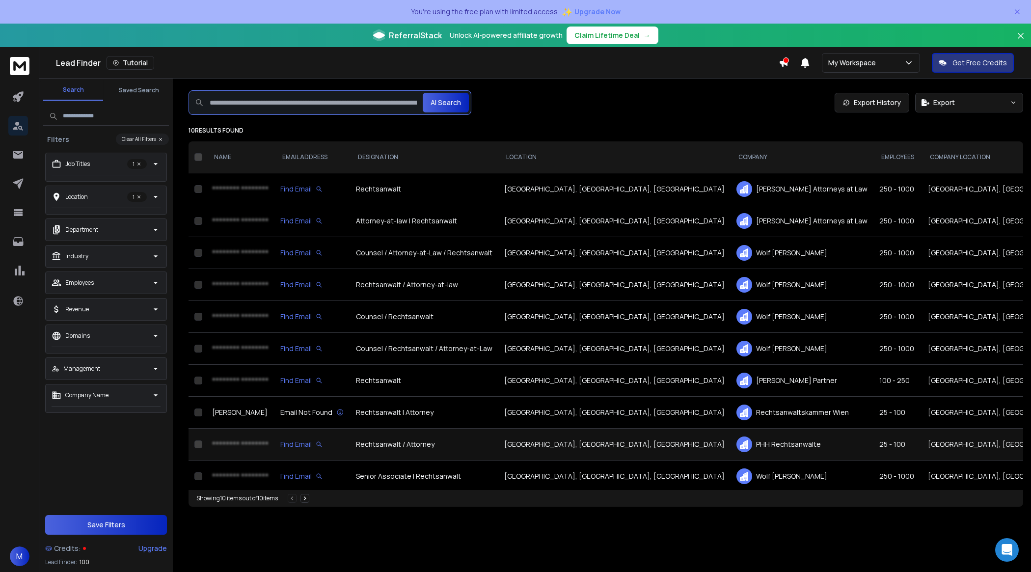
click at [304, 439] on div "Find Email" at bounding box center [312, 444] width 64 height 10
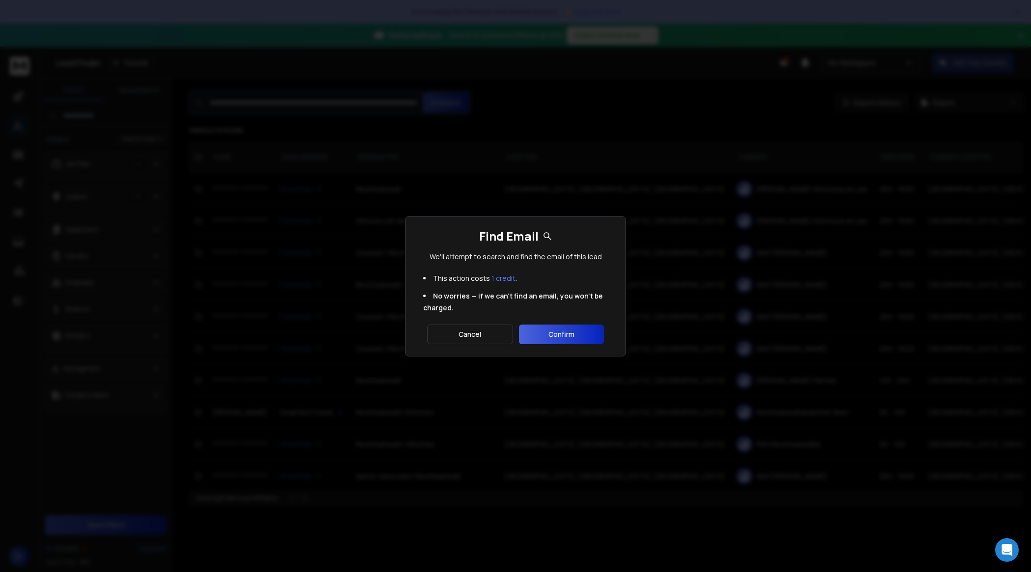
click at [525, 333] on button "Confirm" at bounding box center [561, 335] width 85 height 20
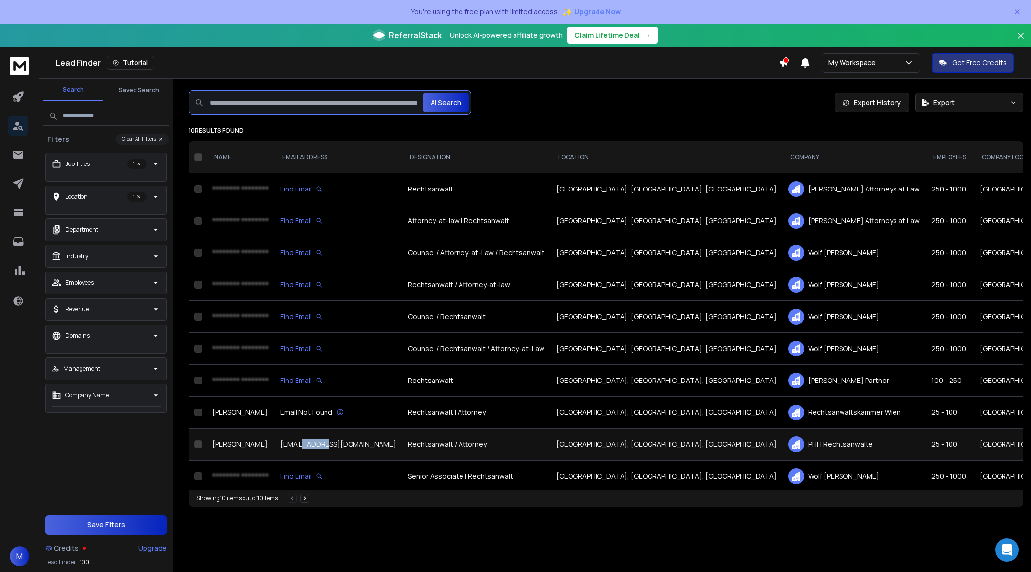
drag, startPoint x: 316, startPoint y: 443, endPoint x: 297, endPoint y: 443, distance: 19.6
click at [297, 443] on div "[EMAIL_ADDRESS][DOMAIN_NAME]" at bounding box center [338, 444] width 116 height 10
copy div "[DOMAIN_NAME]"
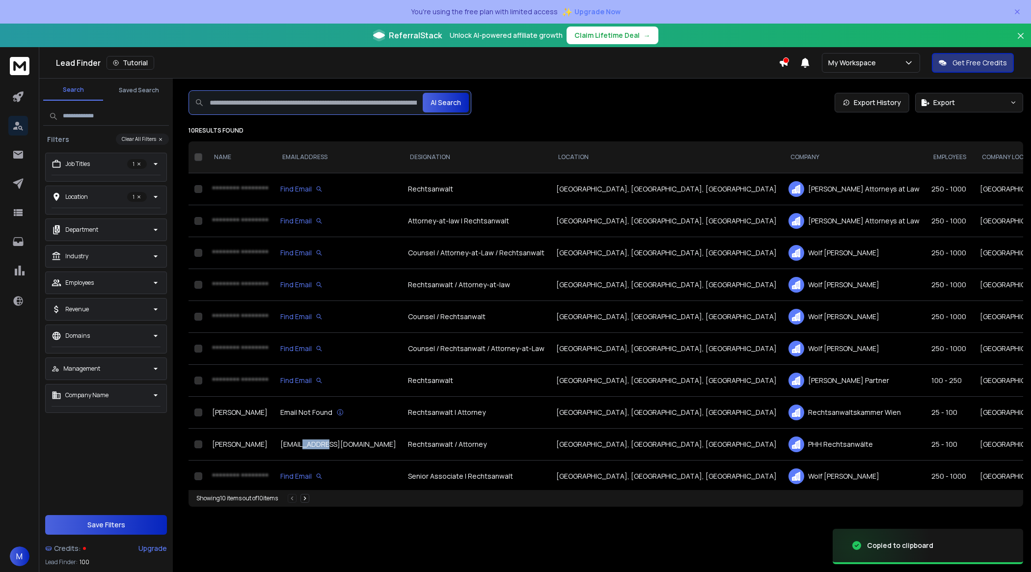
click at [116, 169] on div "Job Titles 1" at bounding box center [106, 167] width 122 height 29
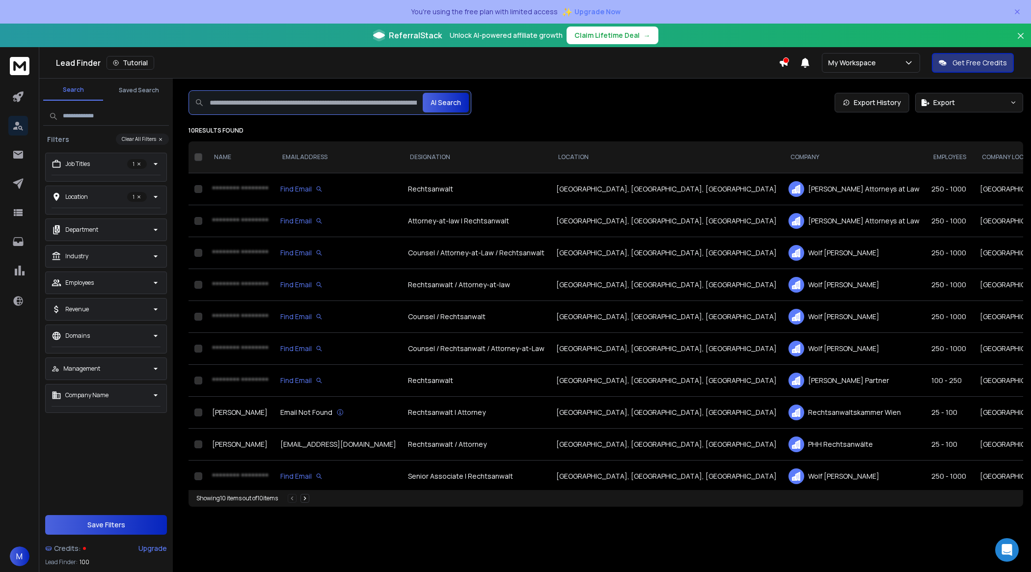
click at [139, 165] on p "1" at bounding box center [137, 164] width 20 height 10
click at [90, 180] on icon at bounding box center [91, 182] width 5 height 5
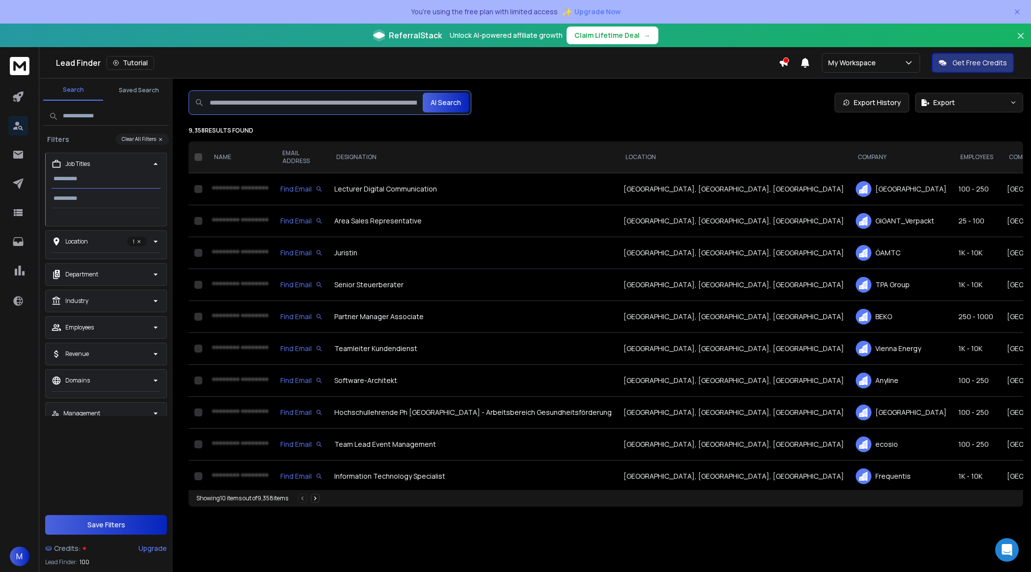
click at [91, 182] on input at bounding box center [106, 179] width 109 height 20
click at [319, 457] on icon at bounding box center [315, 498] width 8 height 8
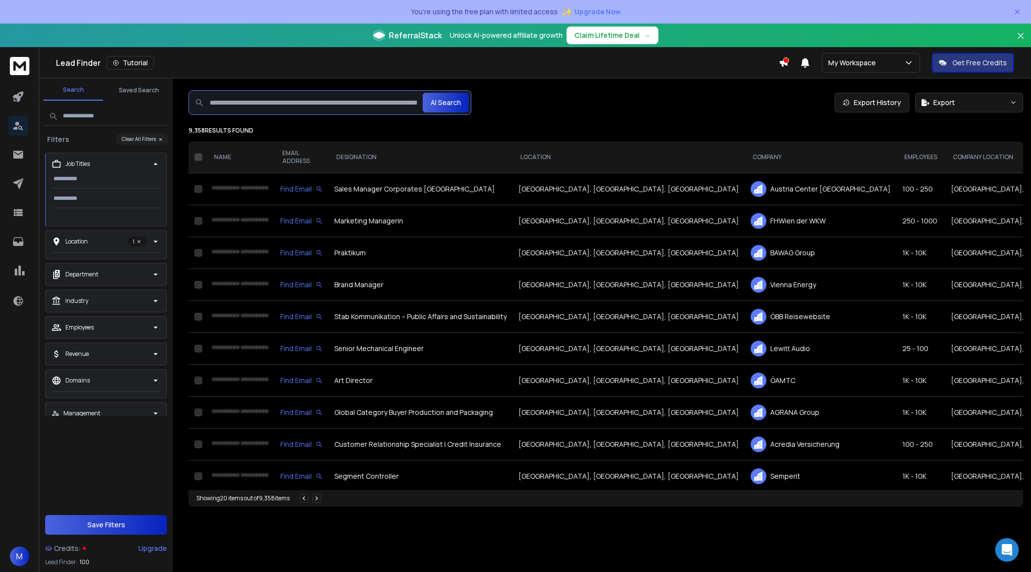
click at [318, 457] on icon at bounding box center [317, 498] width 2 height 4
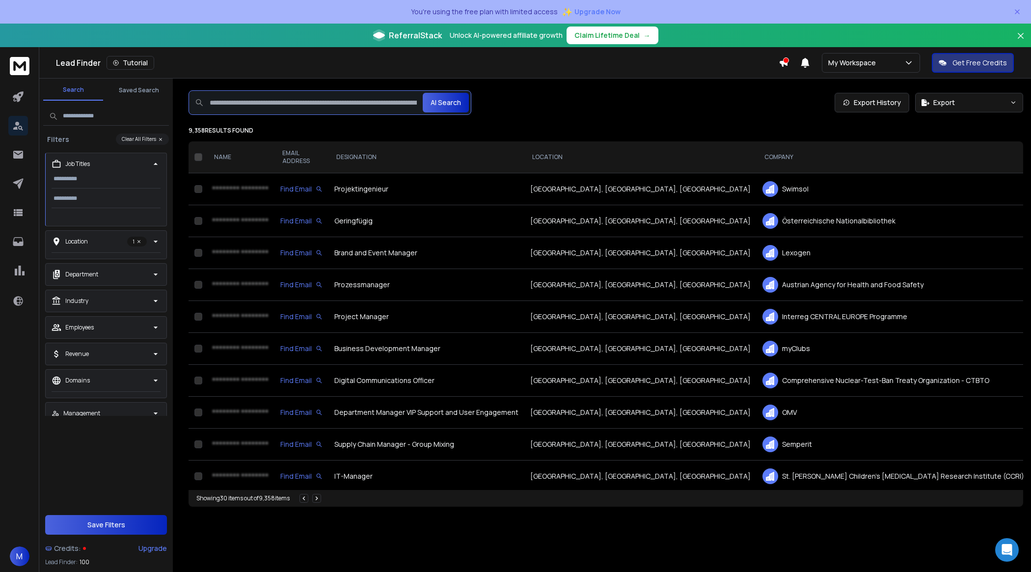
click at [321, 457] on icon at bounding box center [317, 498] width 8 height 8
